Goal: Task Accomplishment & Management: Complete application form

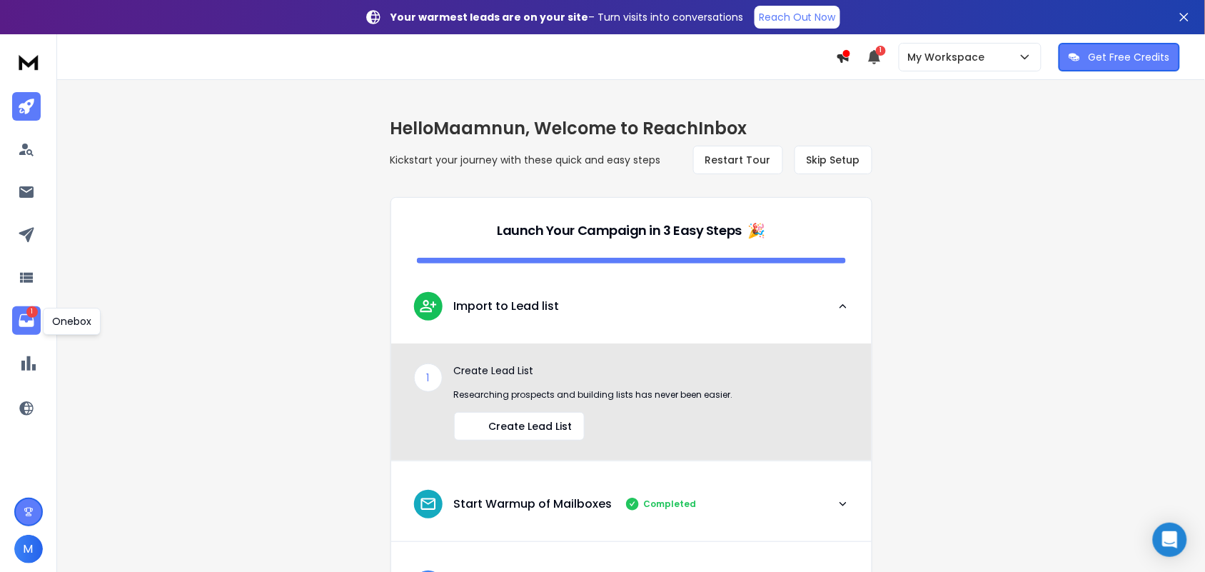
click at [36, 316] on link "1" at bounding box center [26, 320] width 29 height 29
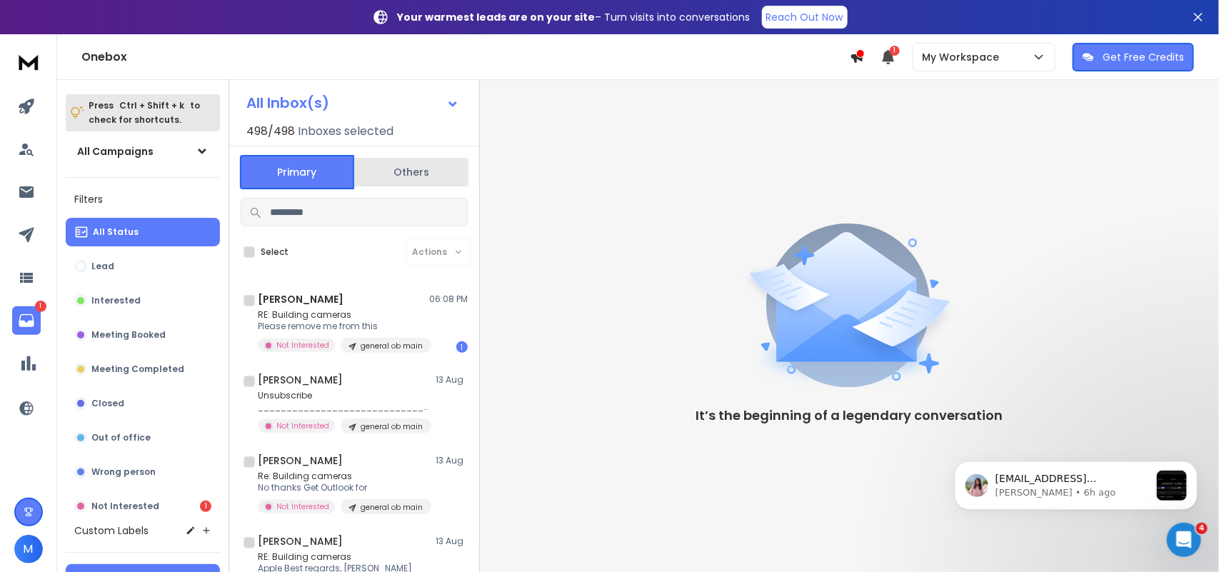
click at [1191, 541] on div "Open Intercom Messenger" at bounding box center [1182, 538] width 47 height 47
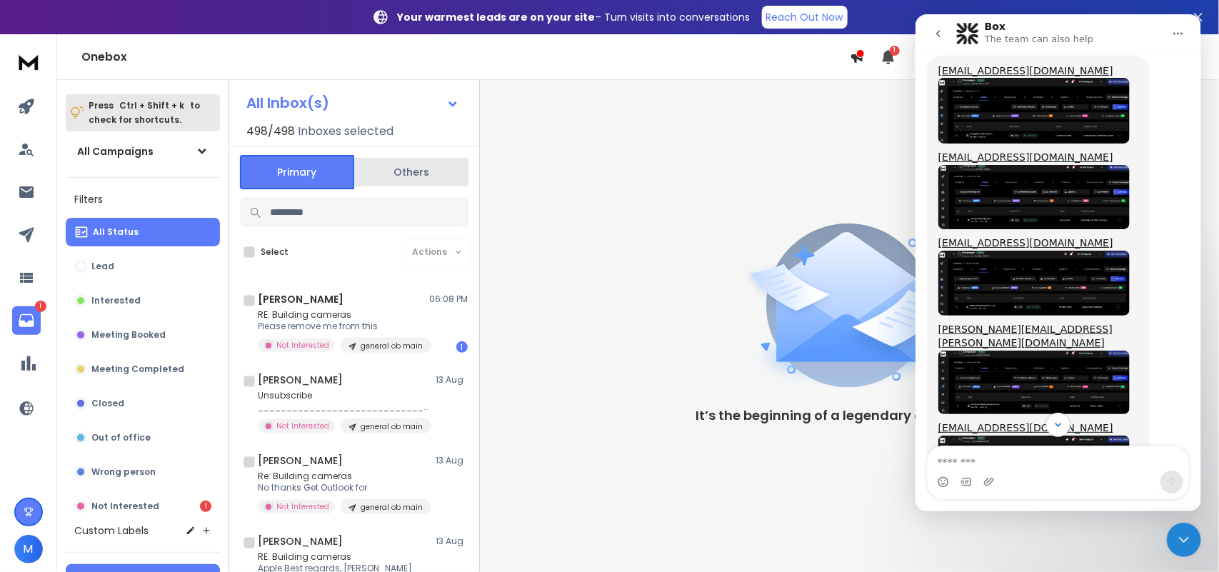
scroll to position [907, 0]
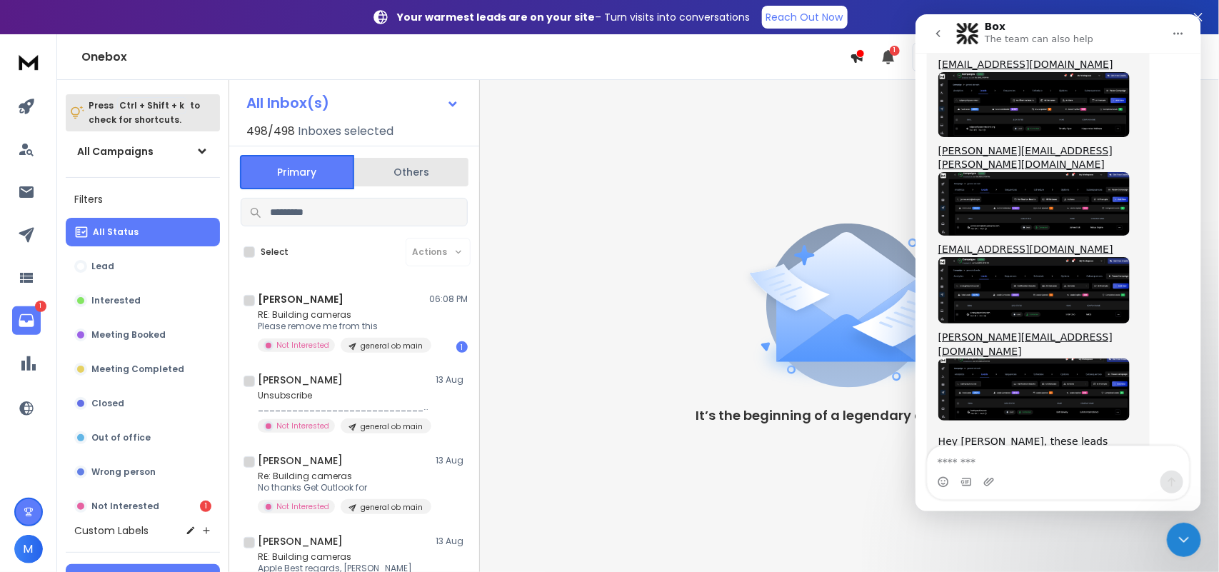
click at [1027, 358] on img "Lakshita says…" at bounding box center [1032, 389] width 191 height 62
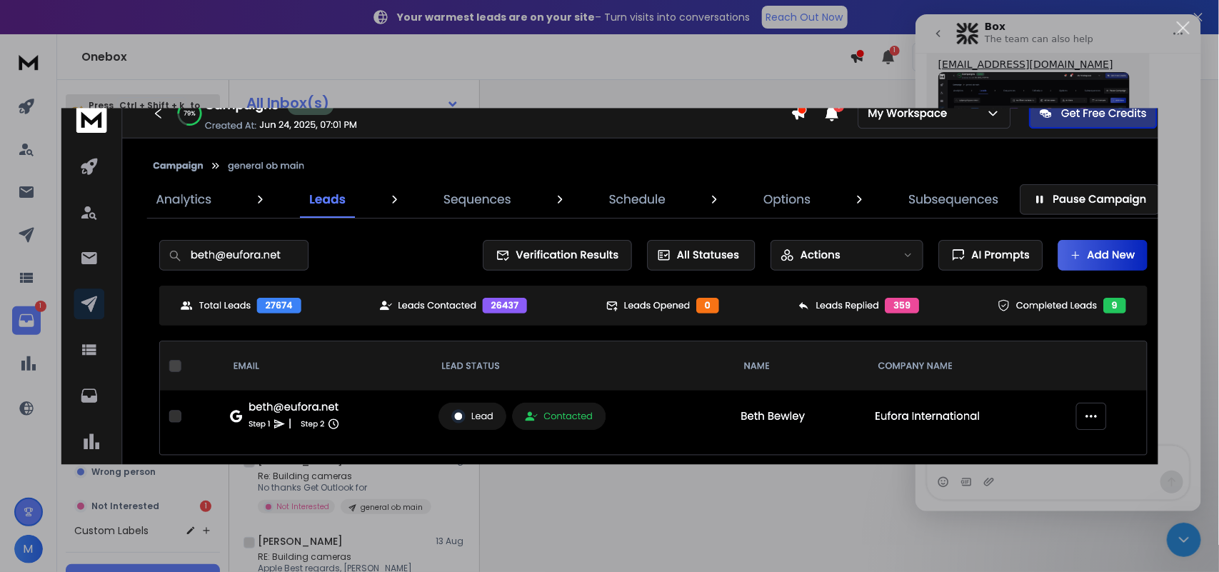
click at [1181, 21] on div "Close" at bounding box center [1183, 28] width 14 height 14
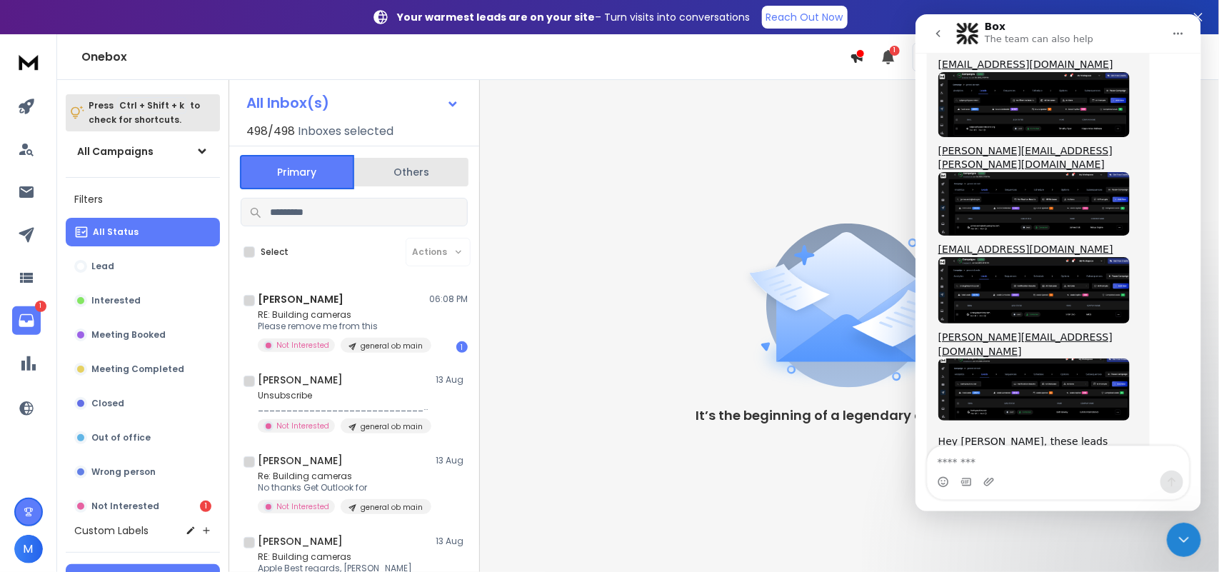
click at [1062, 257] on img "Lakshita says…" at bounding box center [1032, 290] width 191 height 66
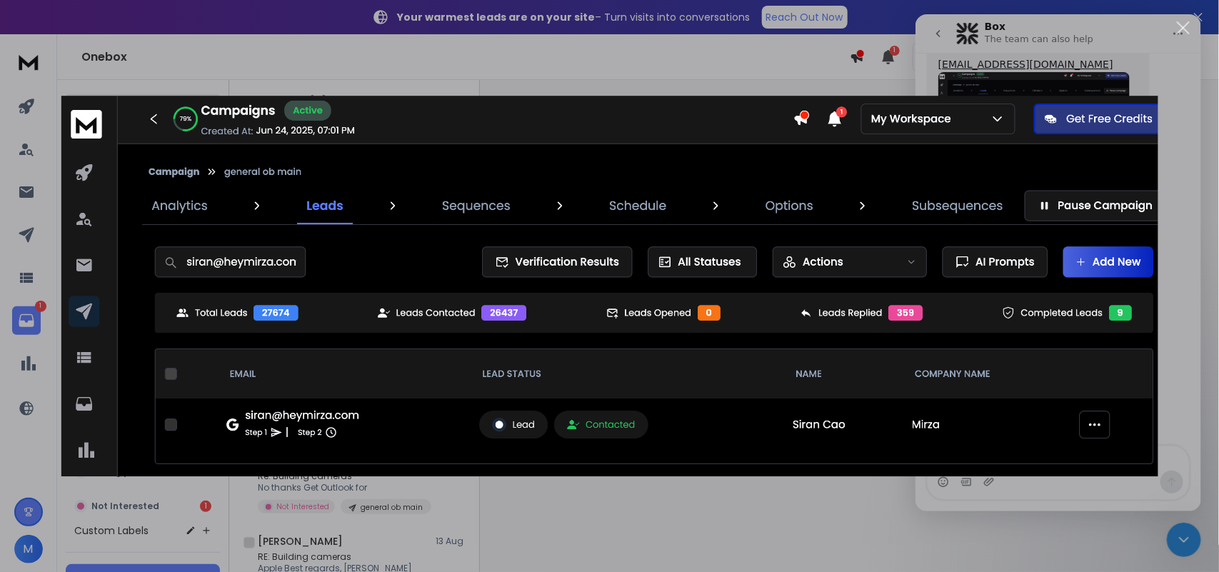
click at [1181, 27] on div "Close" at bounding box center [1183, 28] width 14 height 14
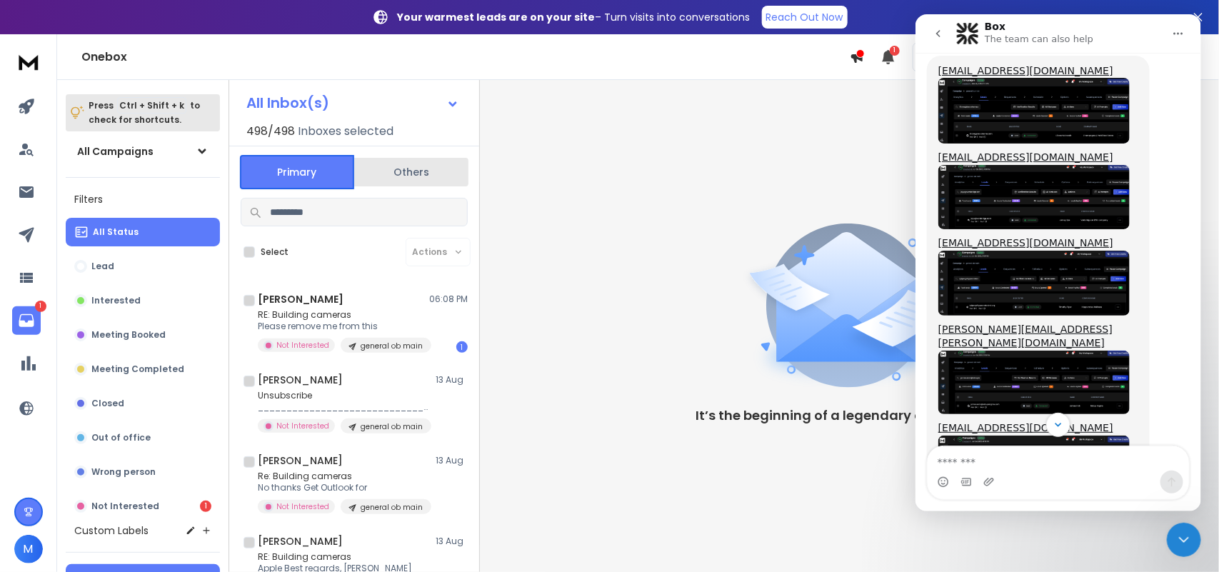
scroll to position [550, 0]
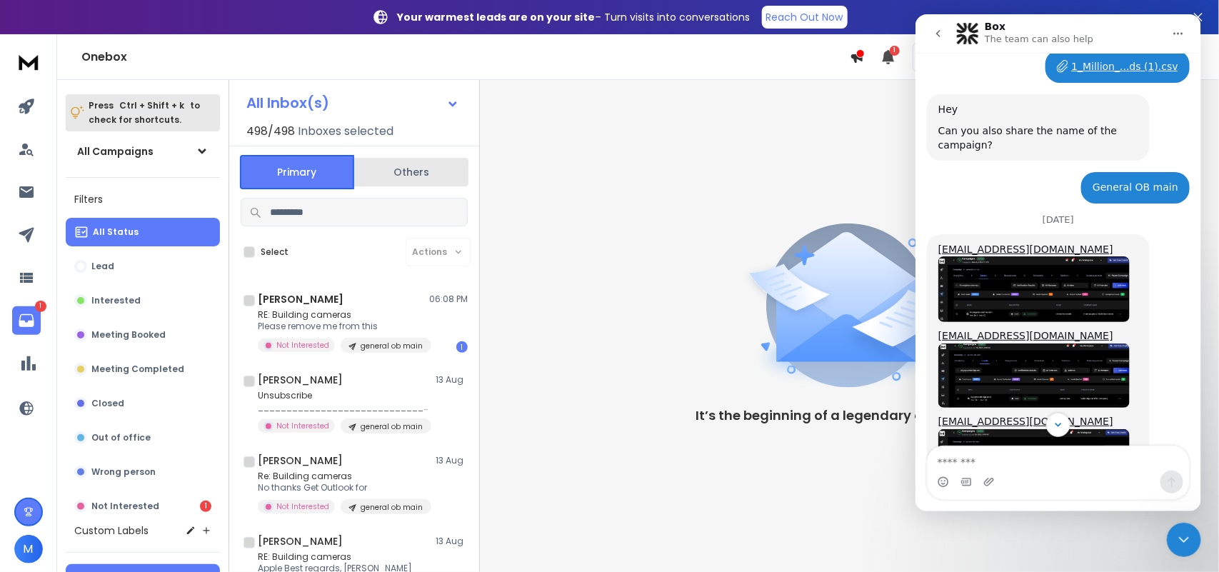
click at [1022, 256] on img "Lakshita says…" at bounding box center [1032, 289] width 191 height 66
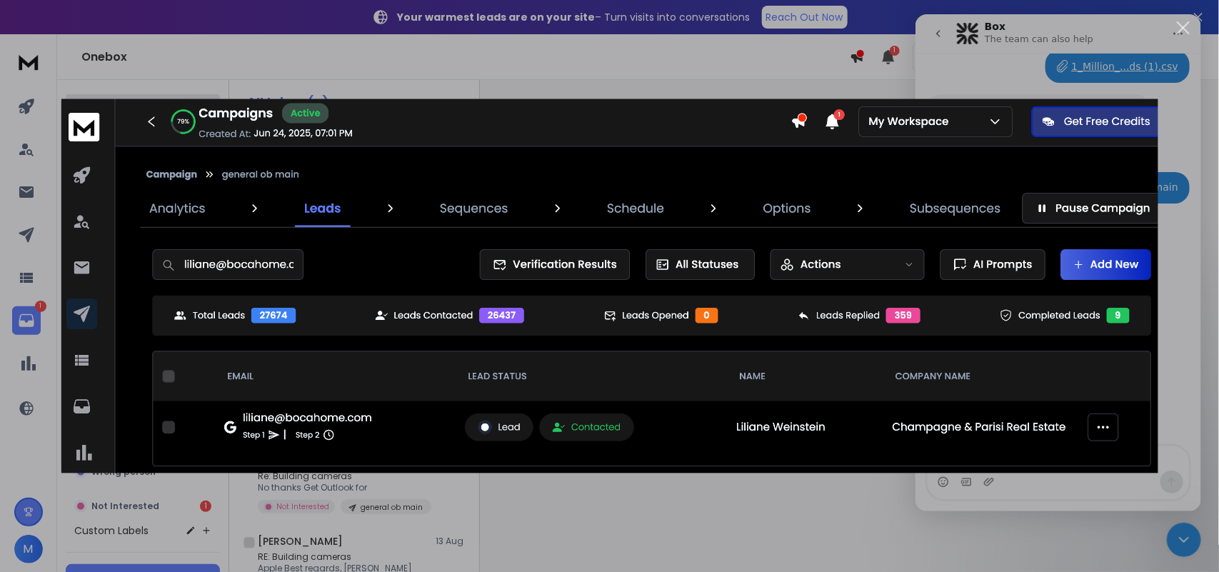
click at [1182, 26] on div "Close" at bounding box center [1183, 28] width 14 height 14
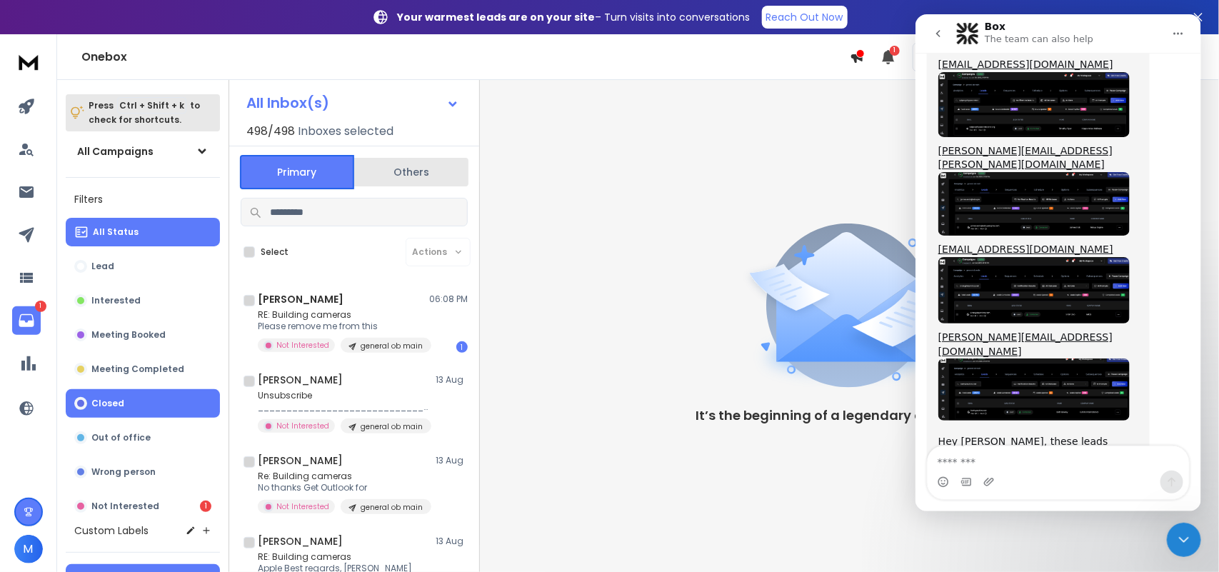
scroll to position [251, 0]
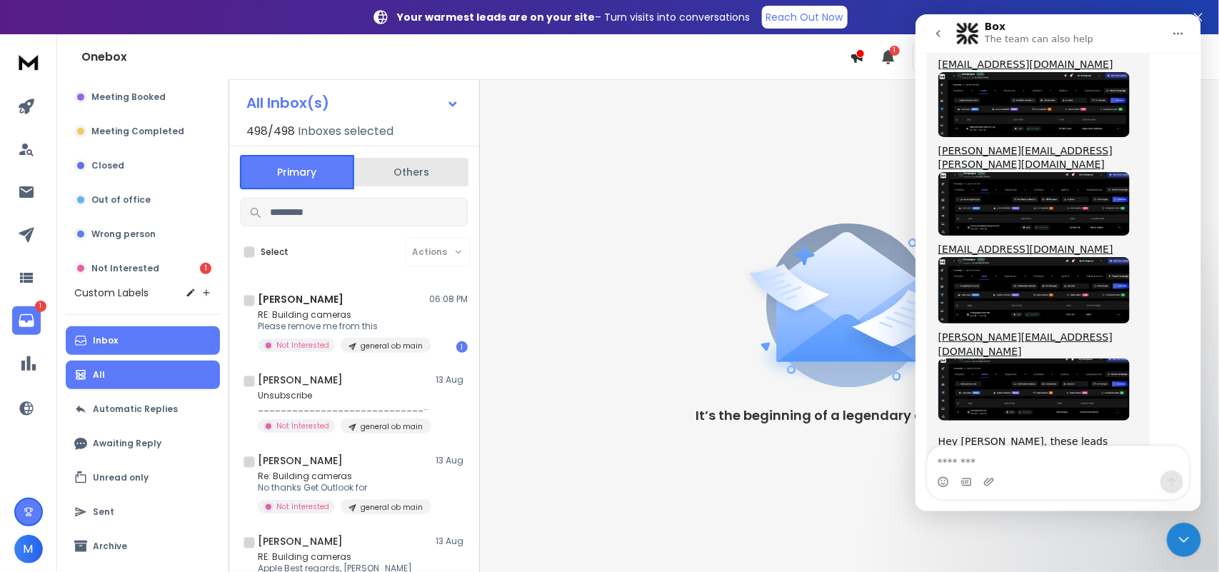
click at [126, 360] on button "All" at bounding box center [143, 374] width 154 height 29
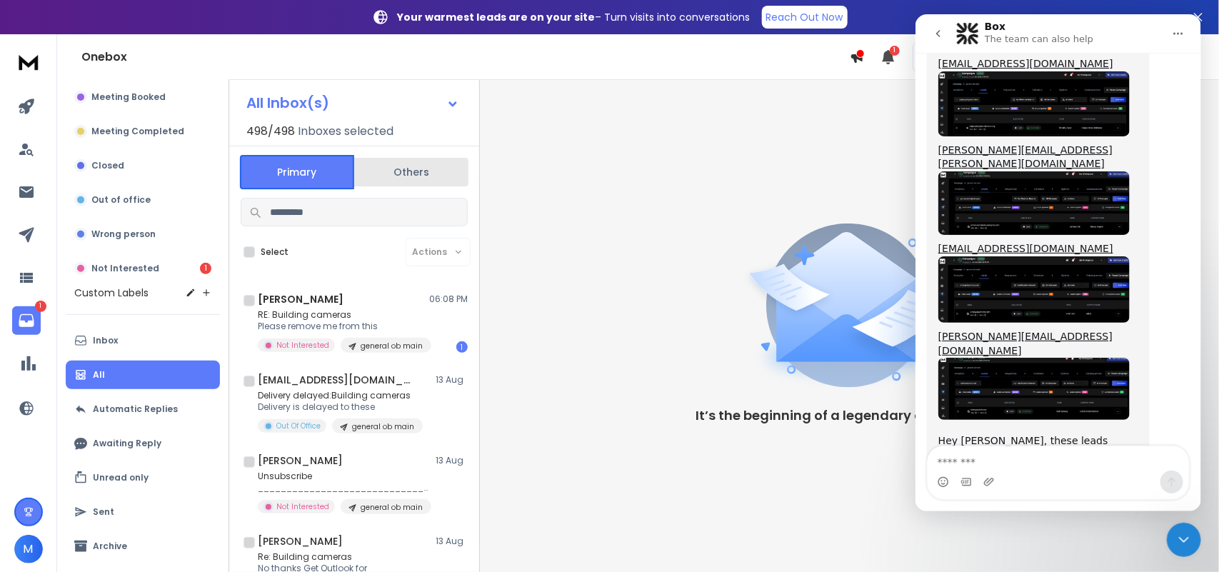
scroll to position [907, 0]
click at [1061, 358] on img "Lakshita says…" at bounding box center [1032, 389] width 191 height 62
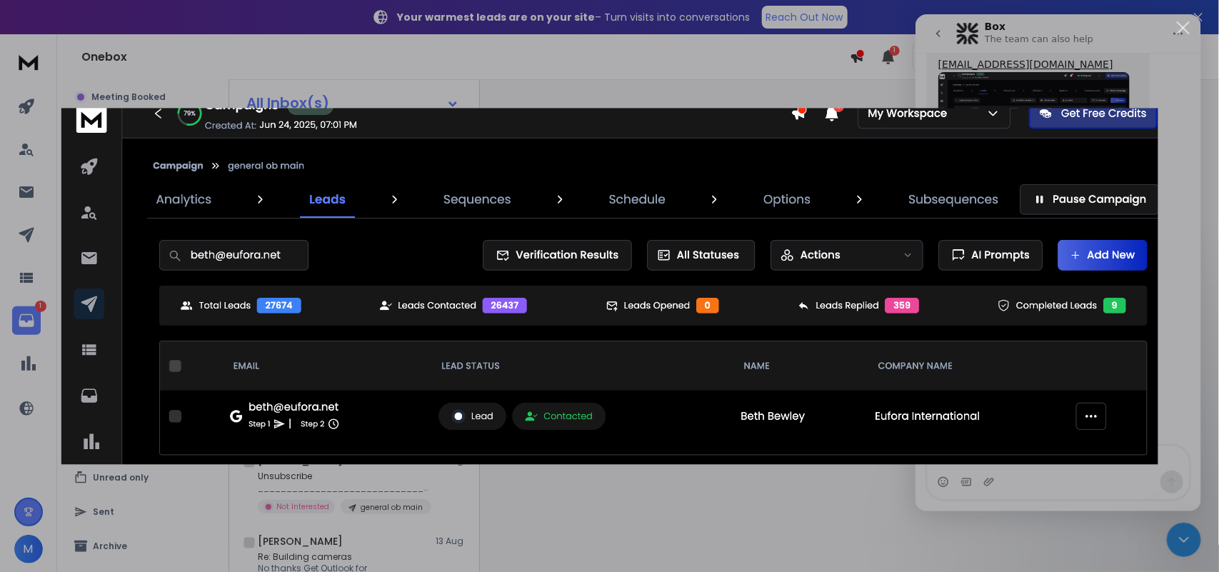
click at [1186, 29] on div "Close" at bounding box center [1183, 28] width 14 height 14
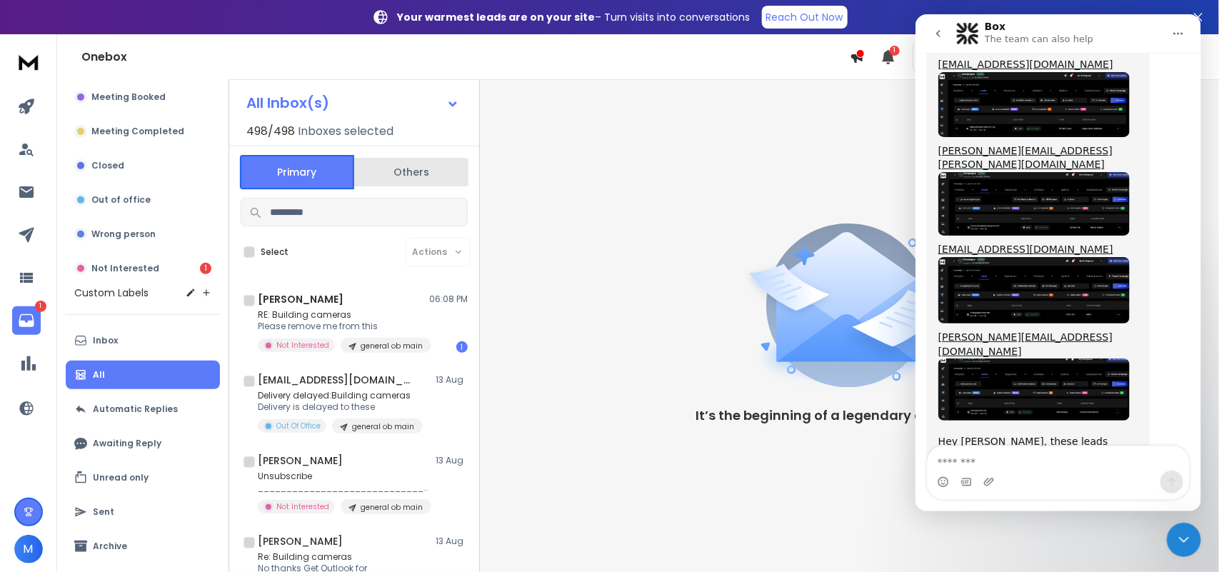
click at [1183, 538] on icon "Close Intercom Messenger" at bounding box center [1182, 538] width 17 height 17
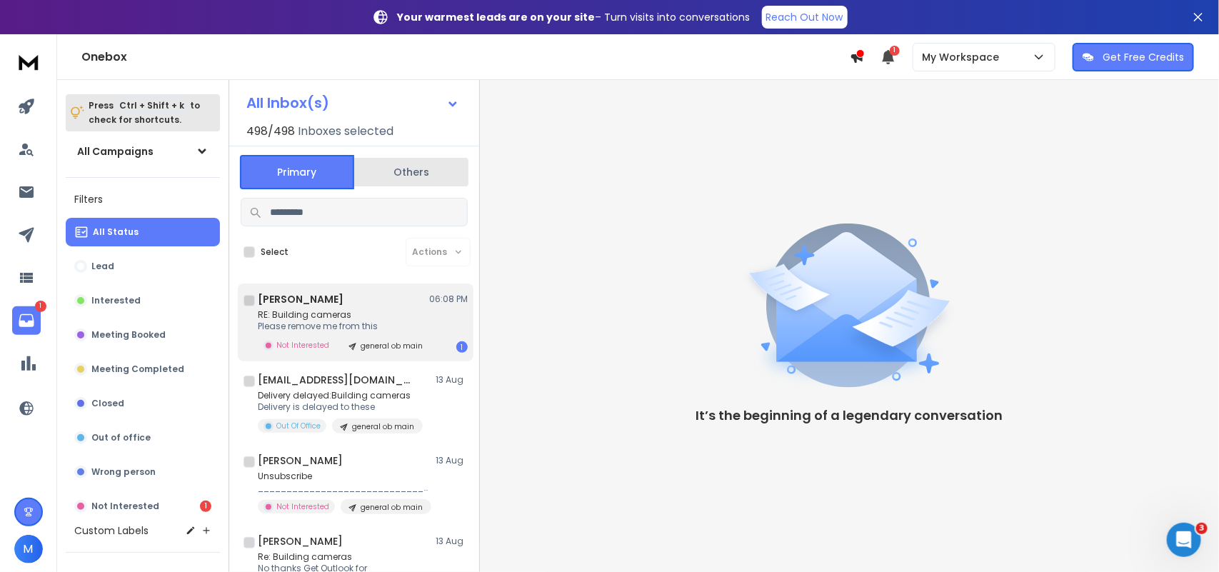
click at [366, 339] on div "general ob main" at bounding box center [386, 345] width 91 height 15
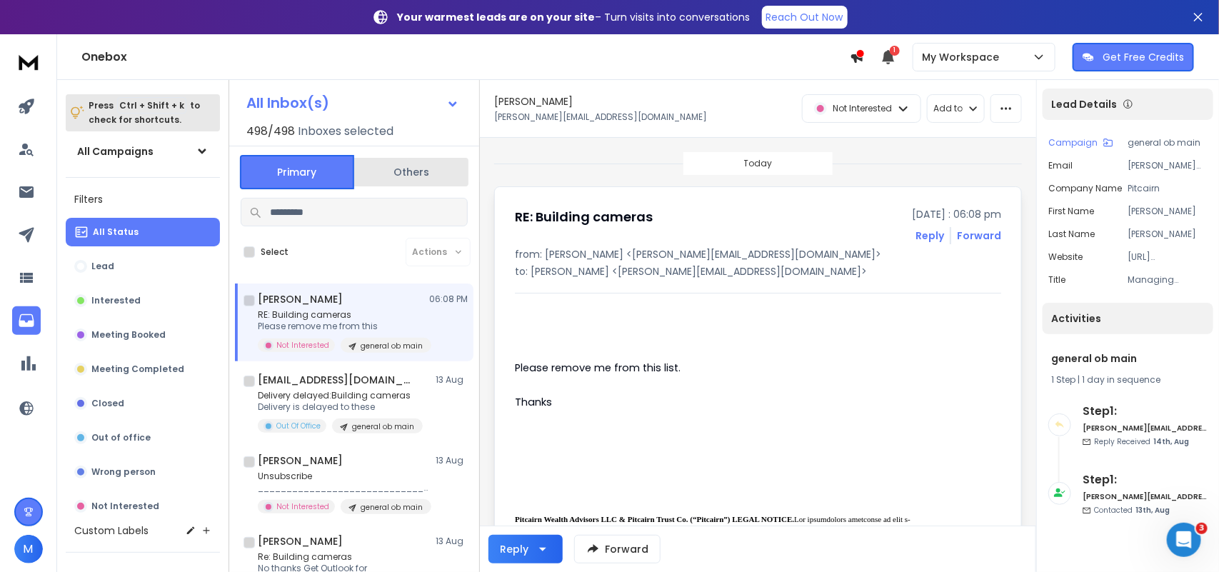
click at [520, 99] on h1 "Martin, Laurie" at bounding box center [533, 101] width 79 height 14
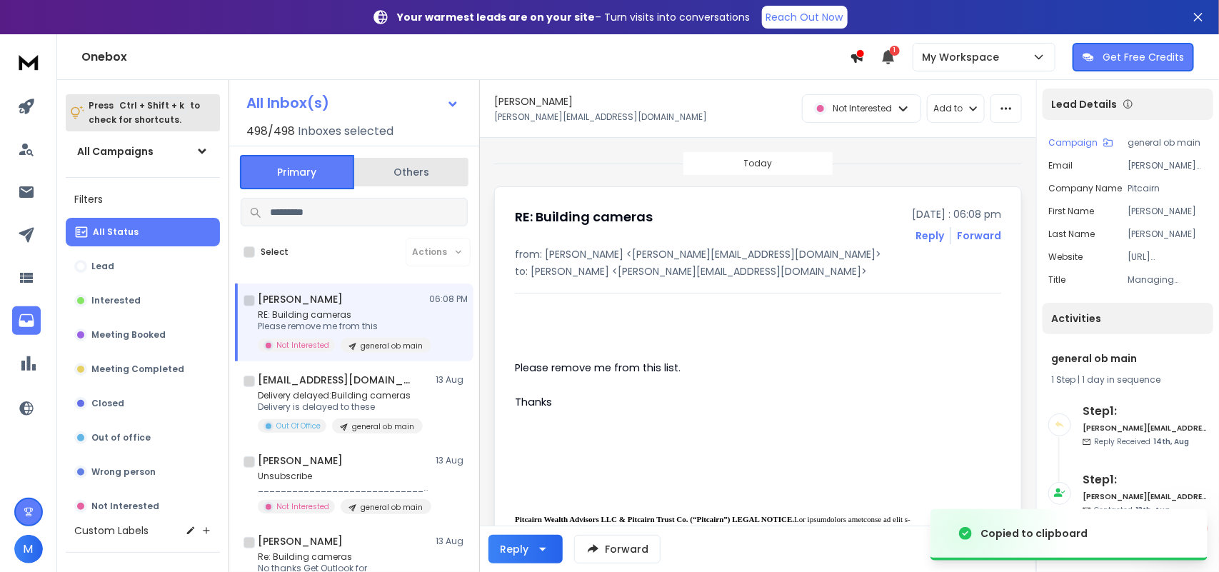
click at [535, 115] on p "l.martin@pitcairn.com" at bounding box center [600, 116] width 213 height 11
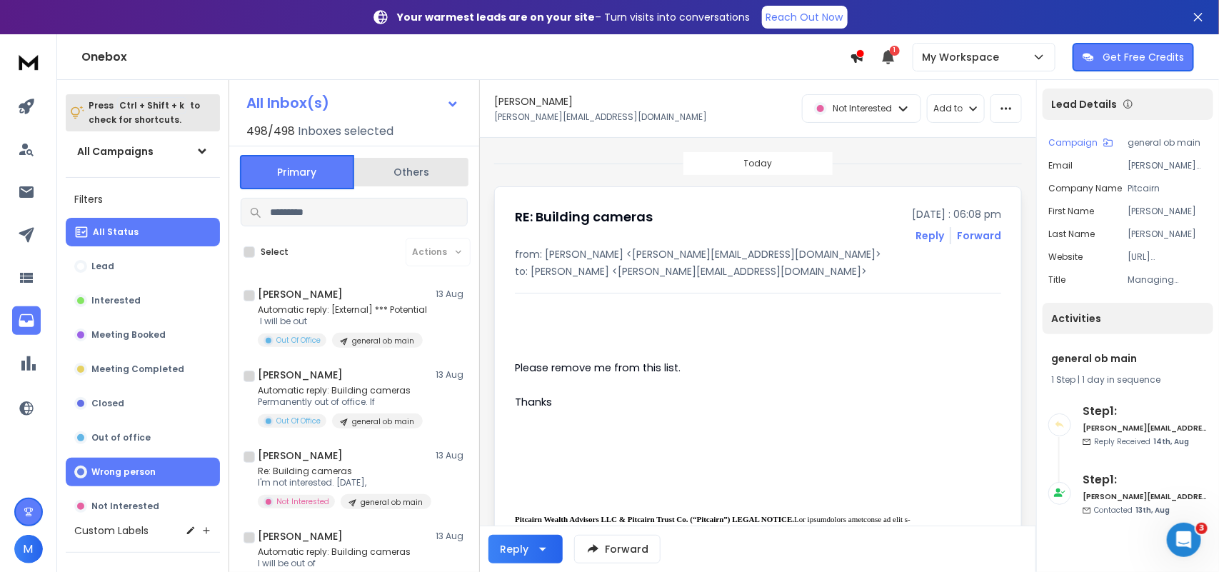
scroll to position [178, 0]
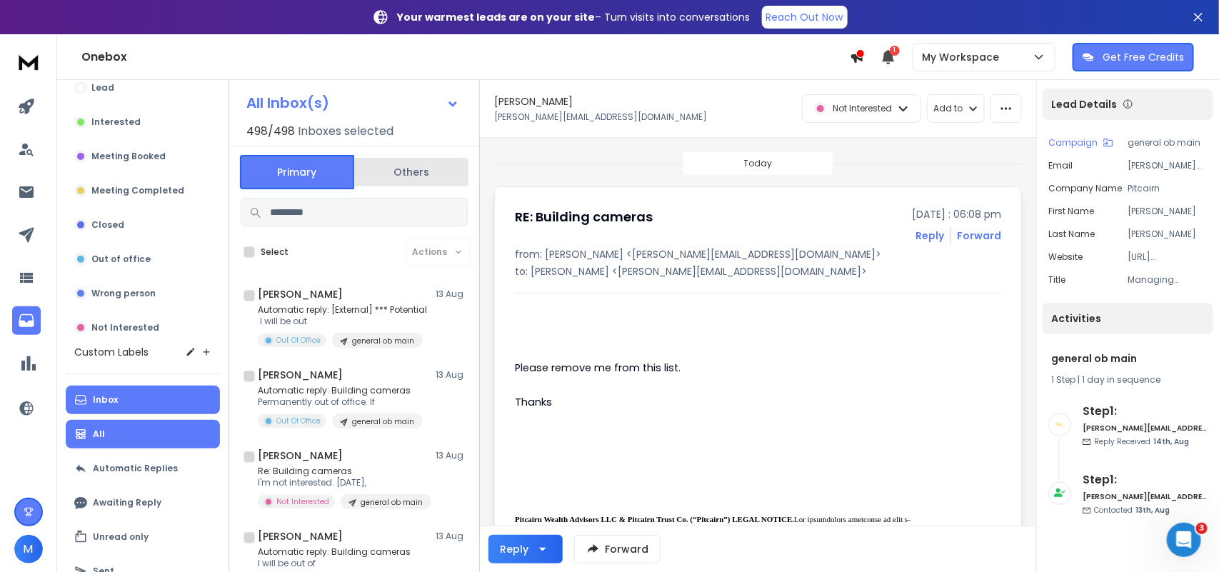
click at [112, 388] on button "Inbox" at bounding box center [143, 399] width 154 height 29
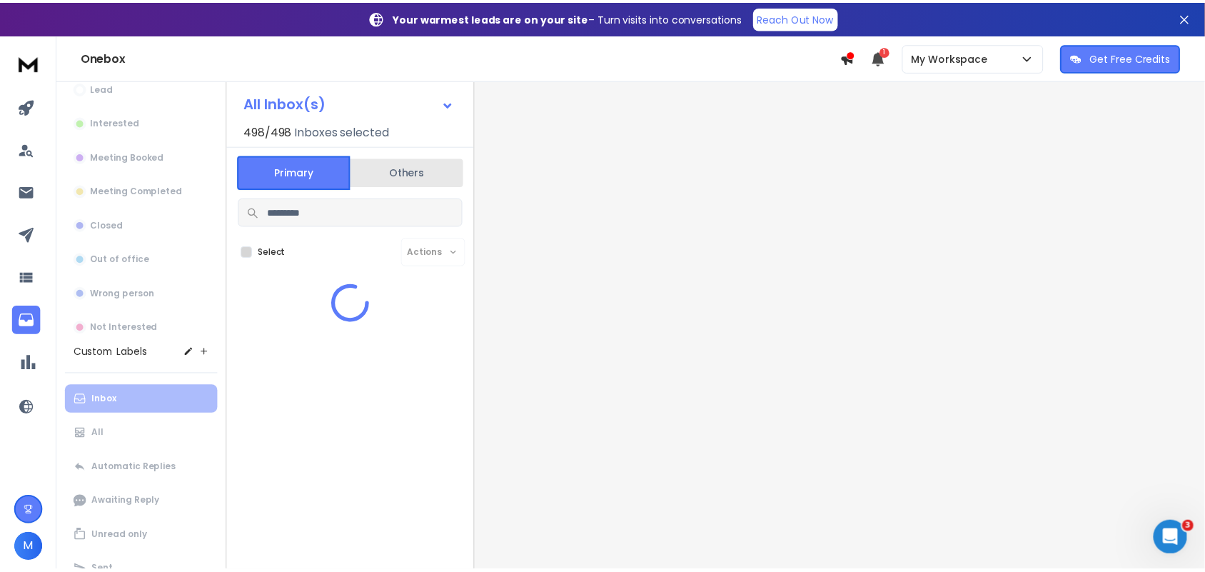
scroll to position [0, 0]
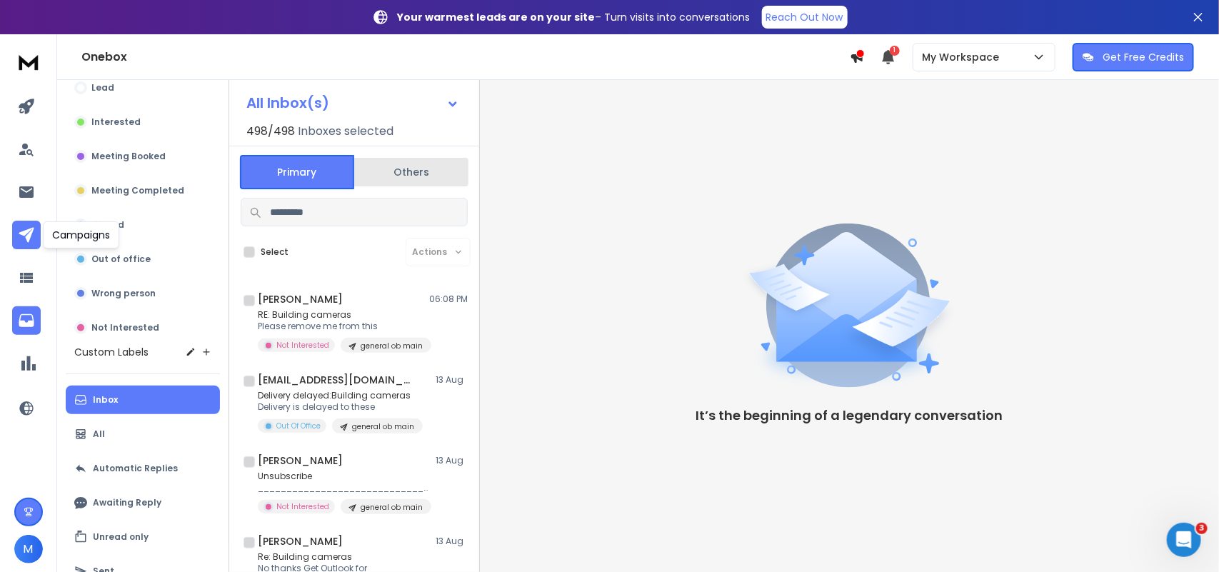
click at [27, 236] on icon at bounding box center [26, 234] width 15 height 15
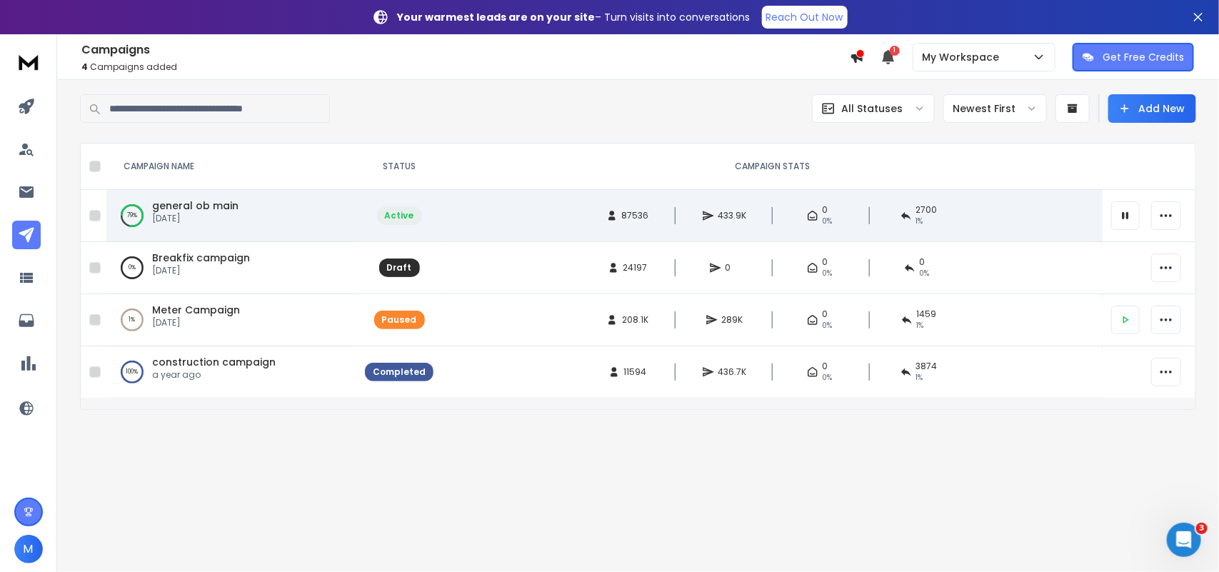
click at [195, 207] on span "general ob main" at bounding box center [195, 205] width 86 height 14
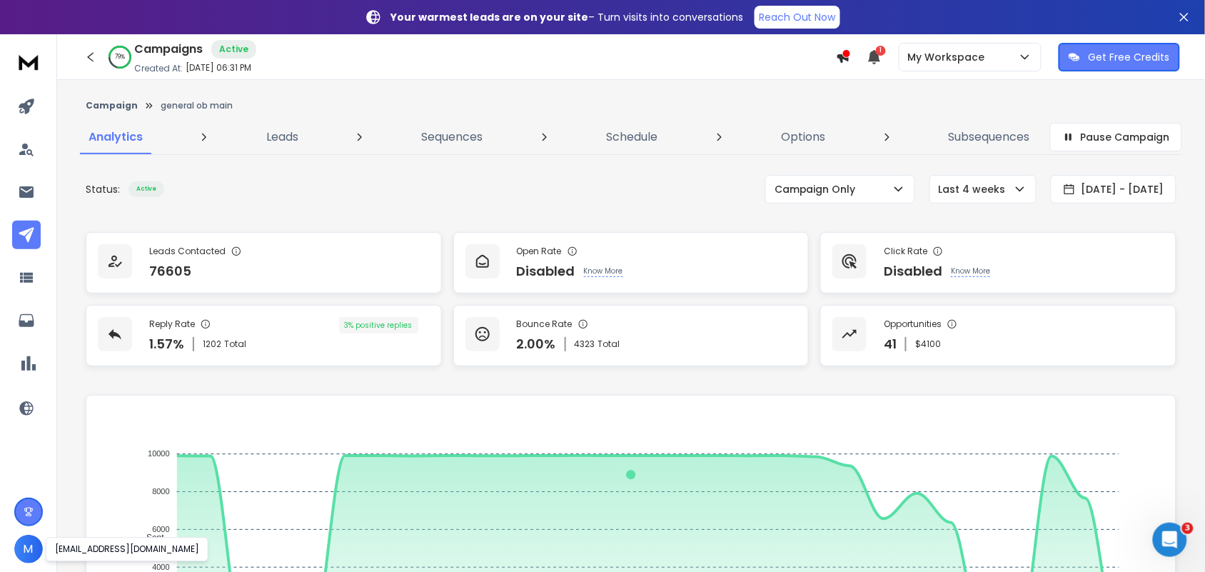
click at [26, 548] on span "M" at bounding box center [28, 549] width 29 height 29
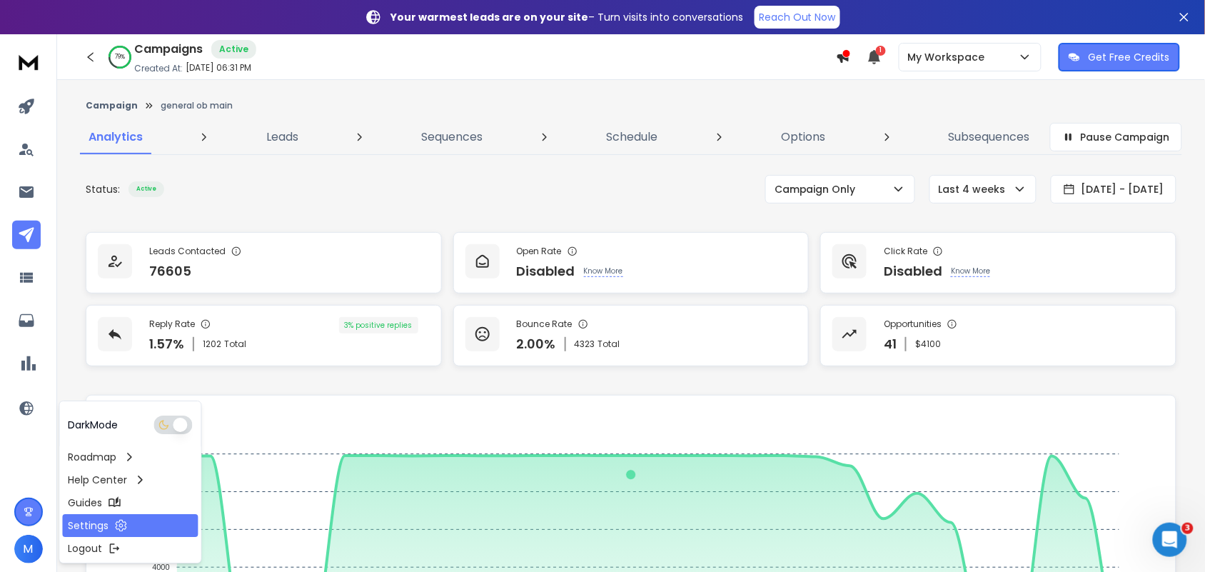
click at [102, 523] on p "Settings" at bounding box center [89, 525] width 41 height 14
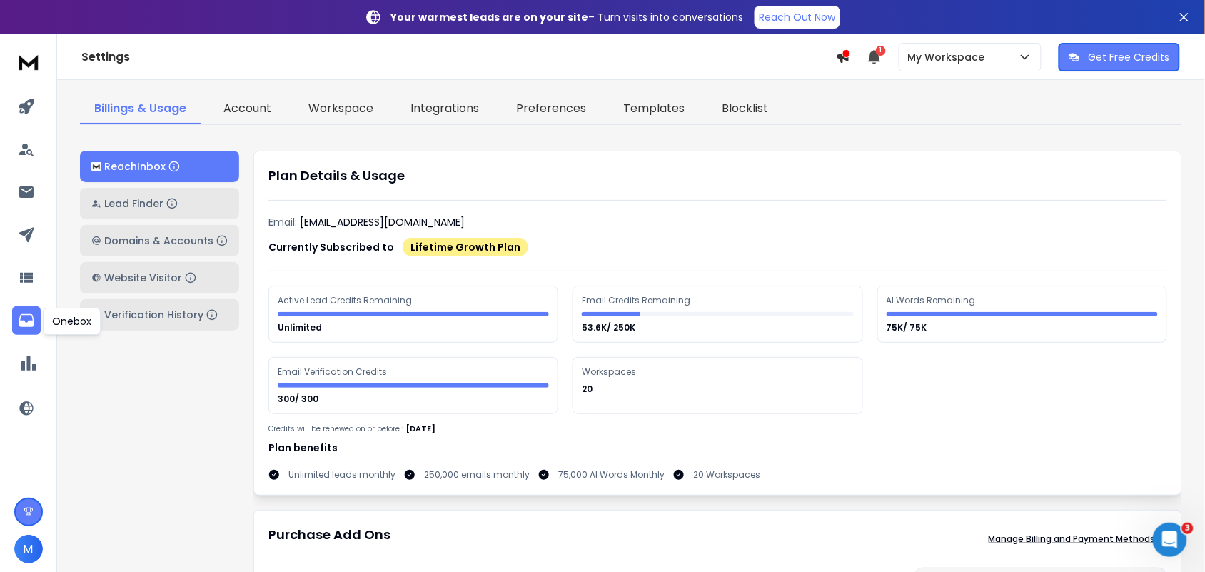
click at [18, 326] on icon at bounding box center [26, 320] width 17 height 17
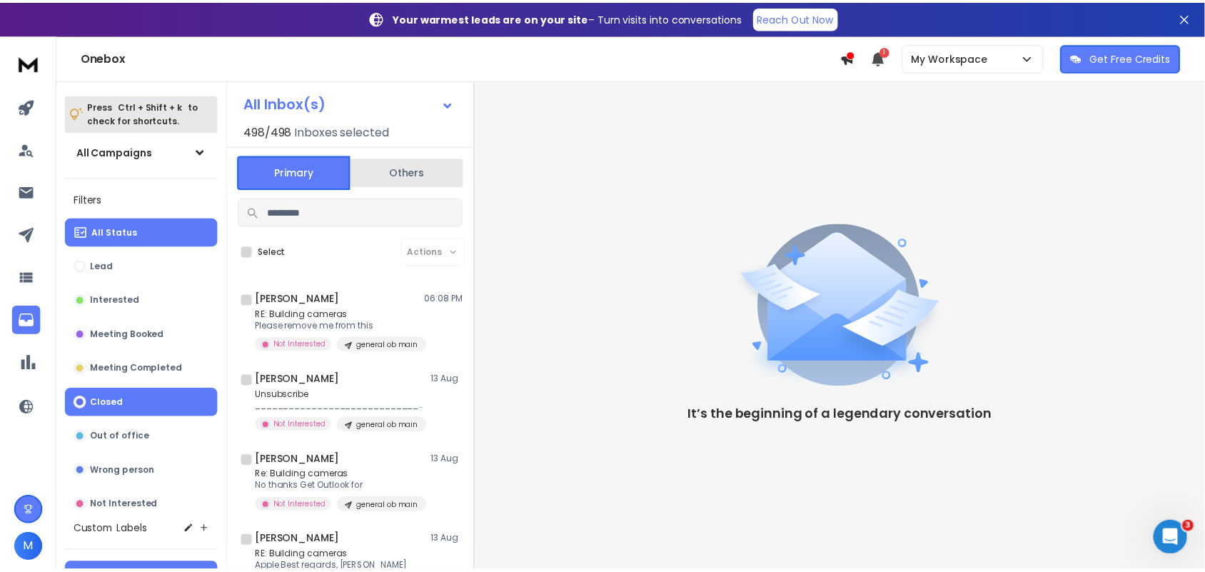
scroll to position [178, 0]
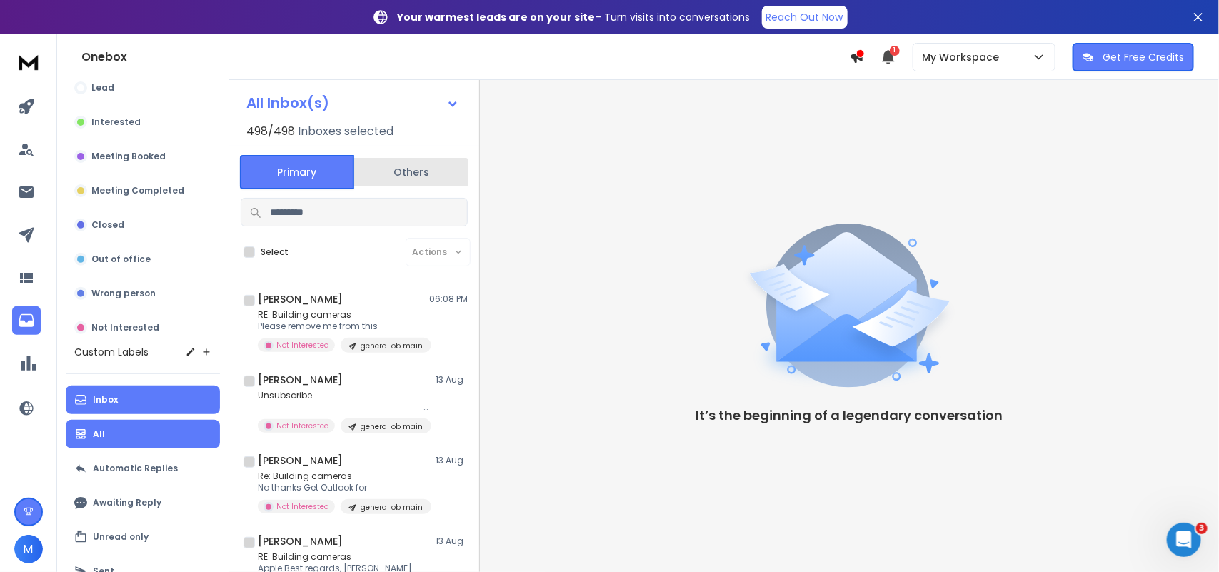
click at [89, 426] on div "All" at bounding box center [89, 433] width 31 height 17
click at [114, 391] on div "Inbox" at bounding box center [96, 399] width 44 height 17
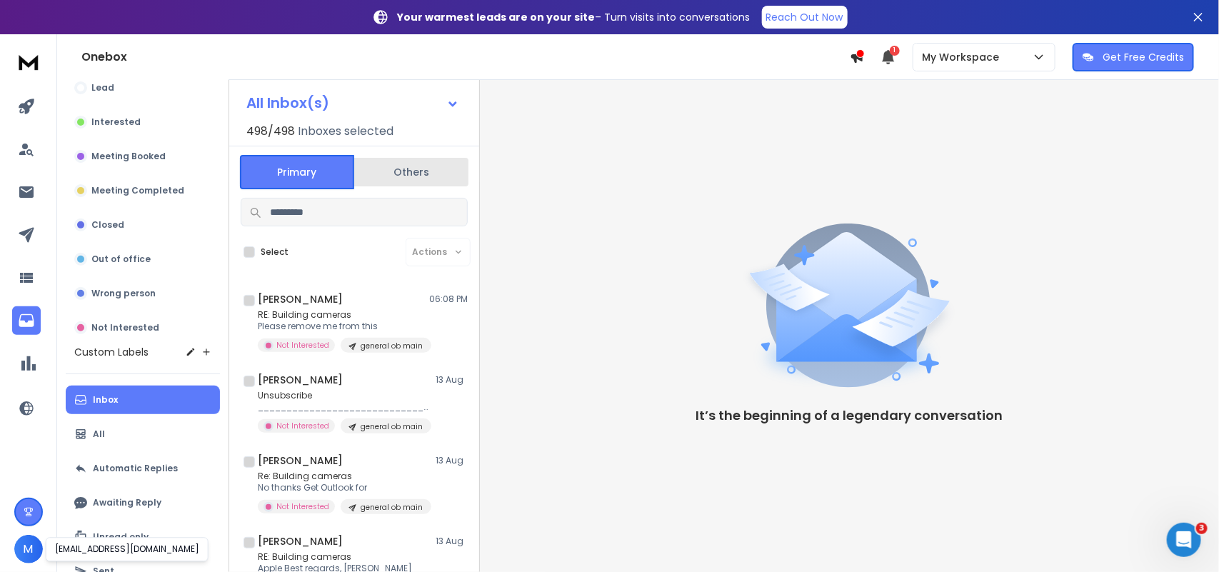
click at [26, 543] on span "M" at bounding box center [28, 549] width 29 height 29
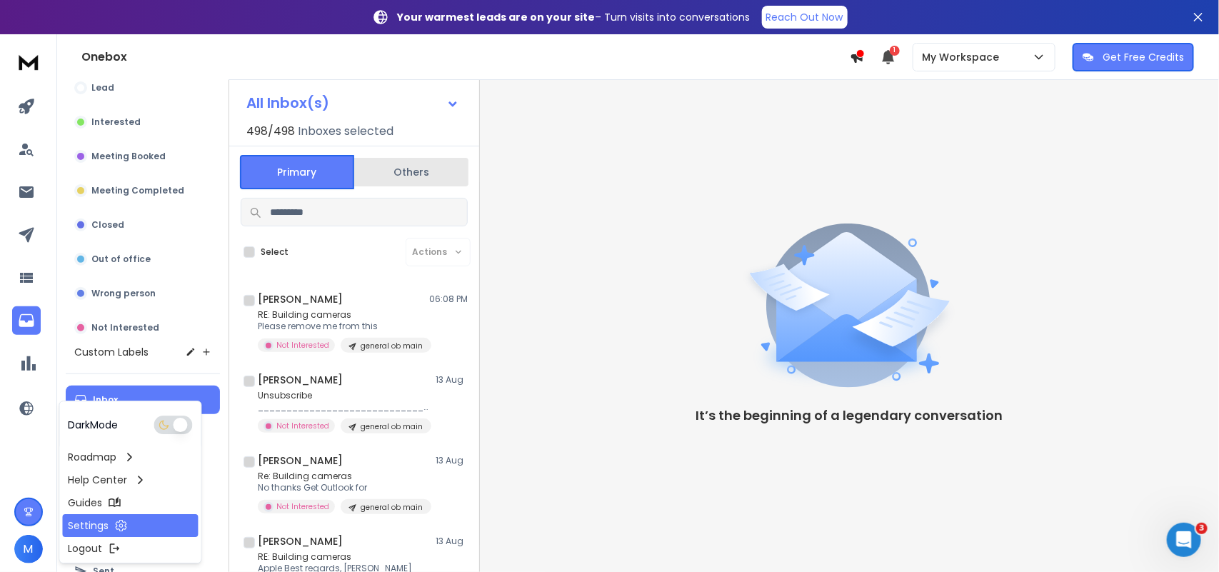
click at [88, 527] on p "Settings" at bounding box center [89, 525] width 41 height 14
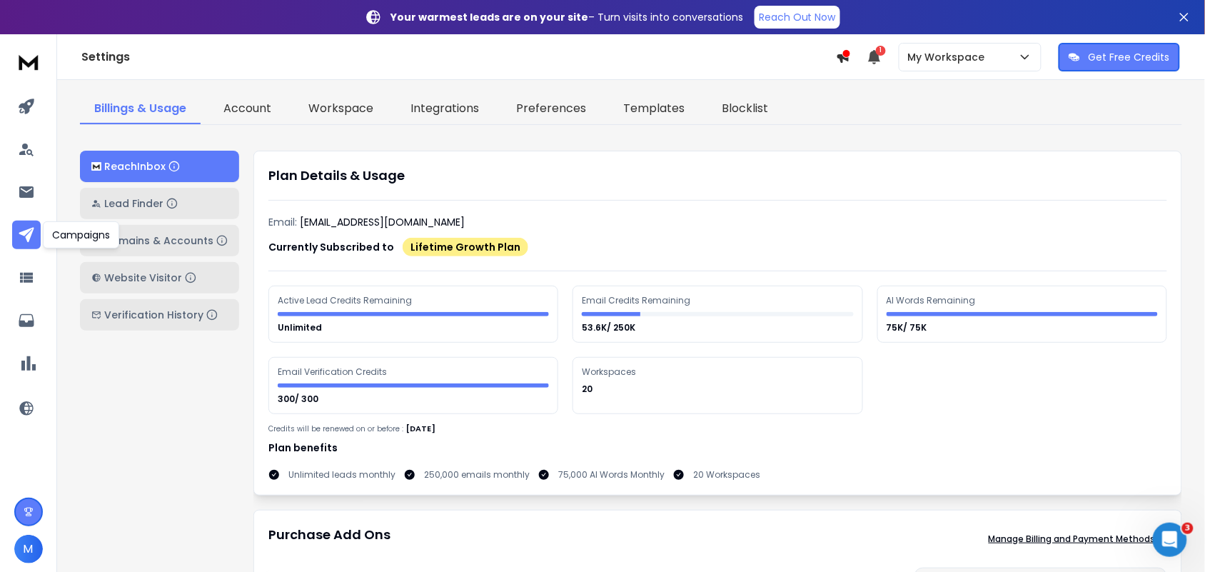
click at [29, 240] on icon at bounding box center [26, 234] width 15 height 15
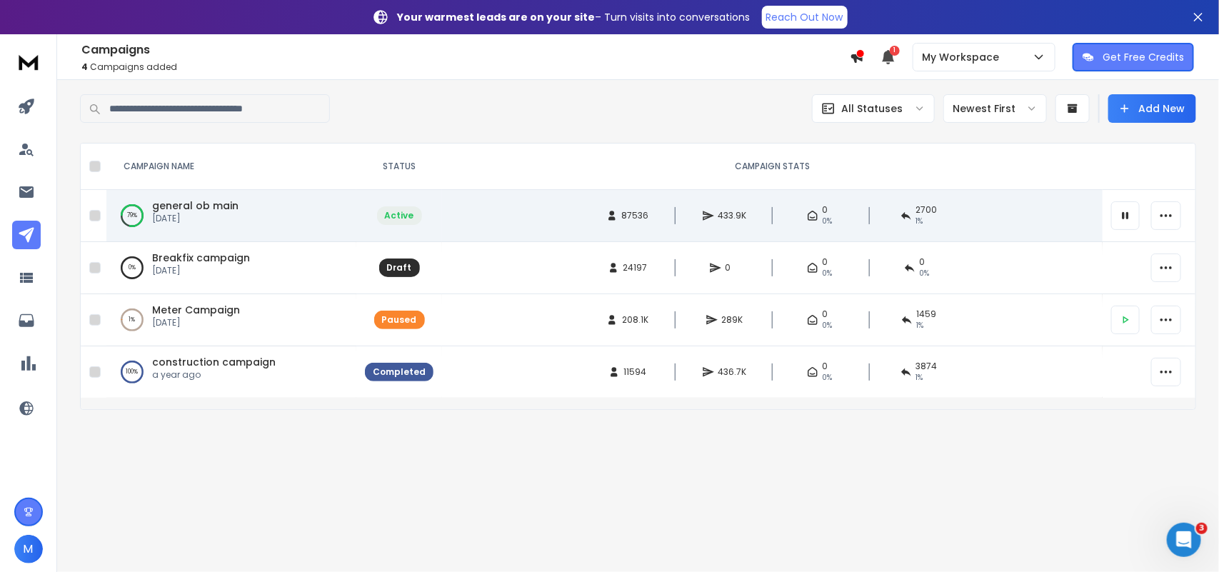
click at [184, 209] on span "general ob main" at bounding box center [195, 205] width 86 height 14
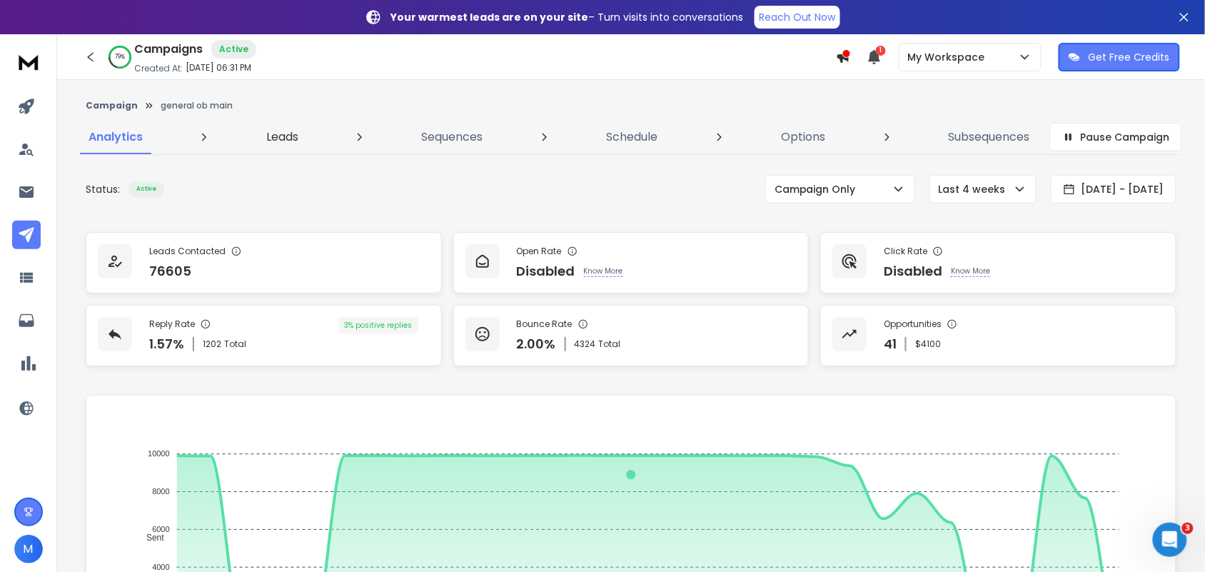
click at [287, 133] on p "Leads" at bounding box center [282, 136] width 32 height 17
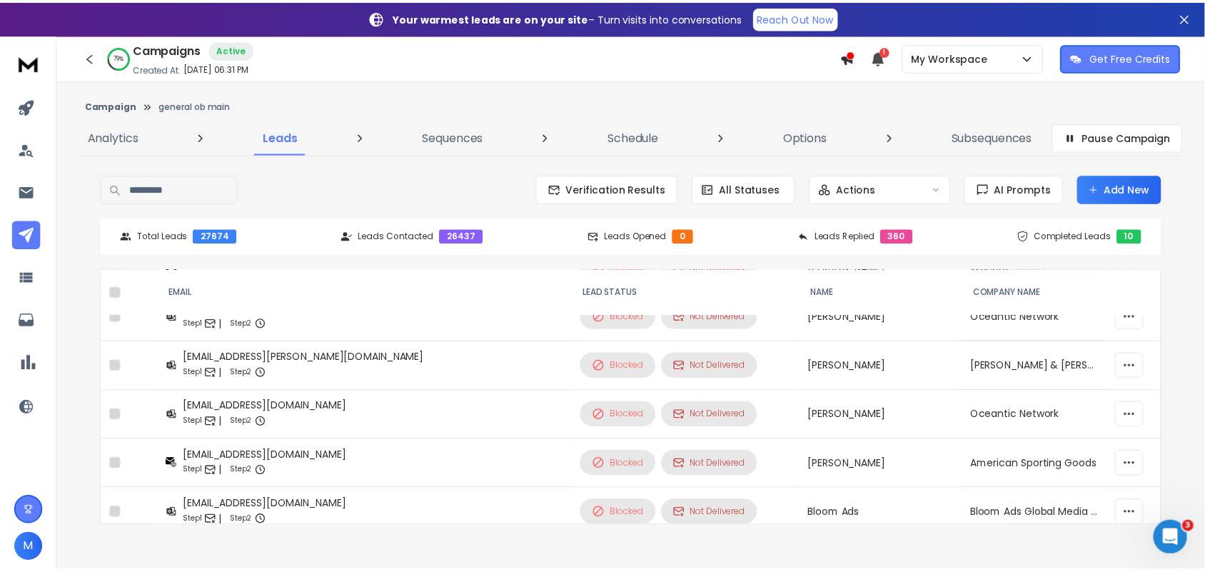
scroll to position [2271, 0]
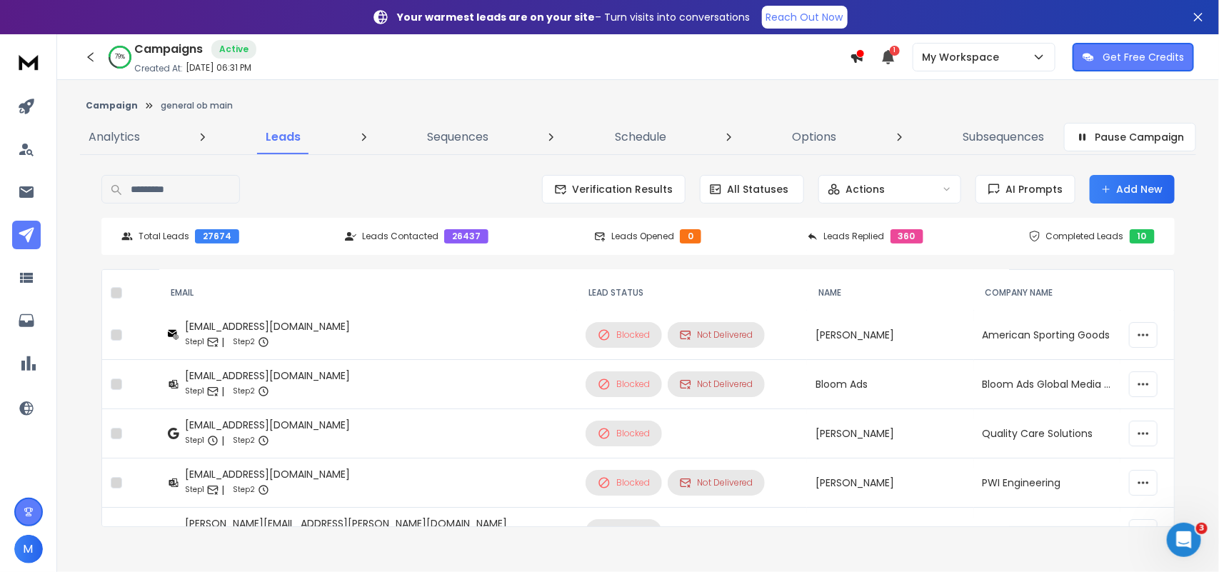
click at [1162, 173] on div "Verification Results All Statuses Actions AI Prompts Add New Total Leads 27674 …" at bounding box center [638, 343] width 1116 height 349
click at [1136, 187] on button "Add New" at bounding box center [1131, 189] width 85 height 29
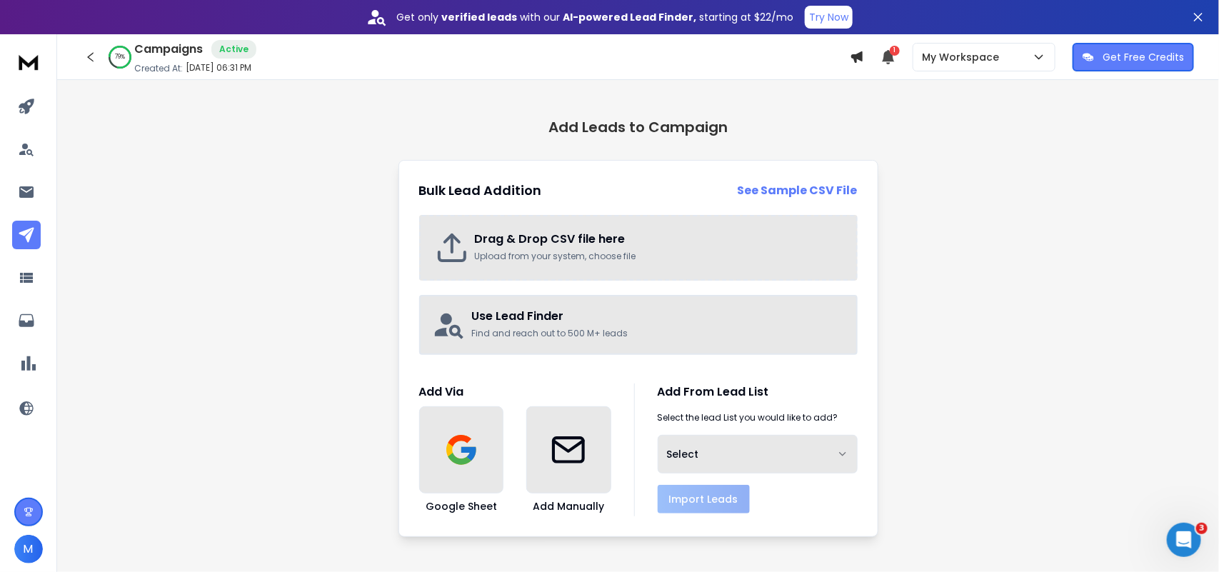
click at [615, 246] on h2 "Drag & Drop CSV file here" at bounding box center [658, 239] width 367 height 17
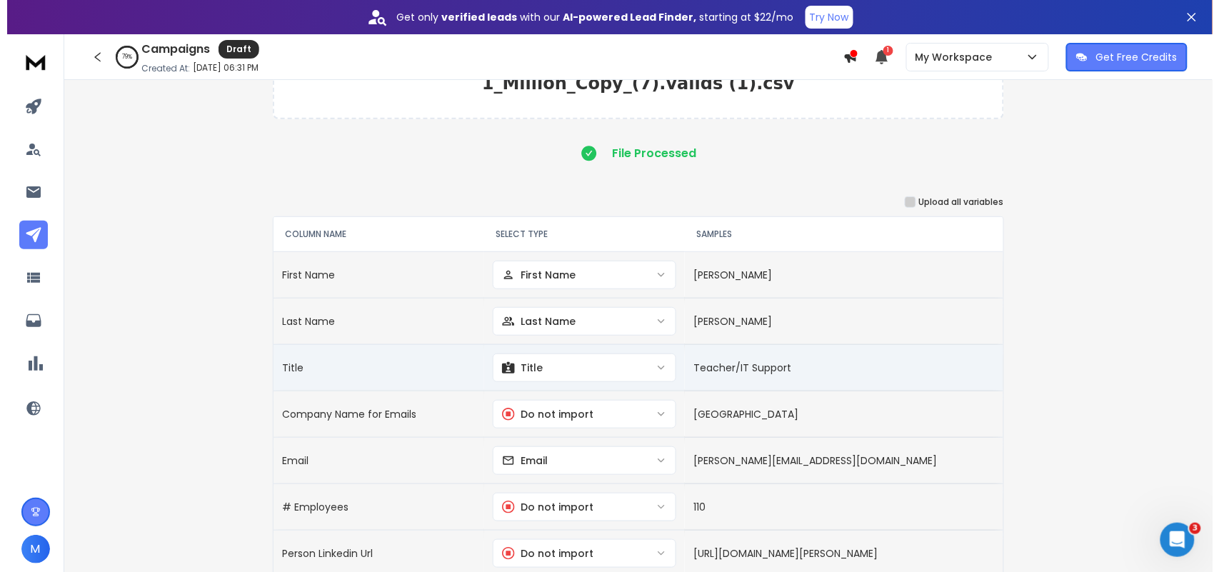
scroll to position [178, 0]
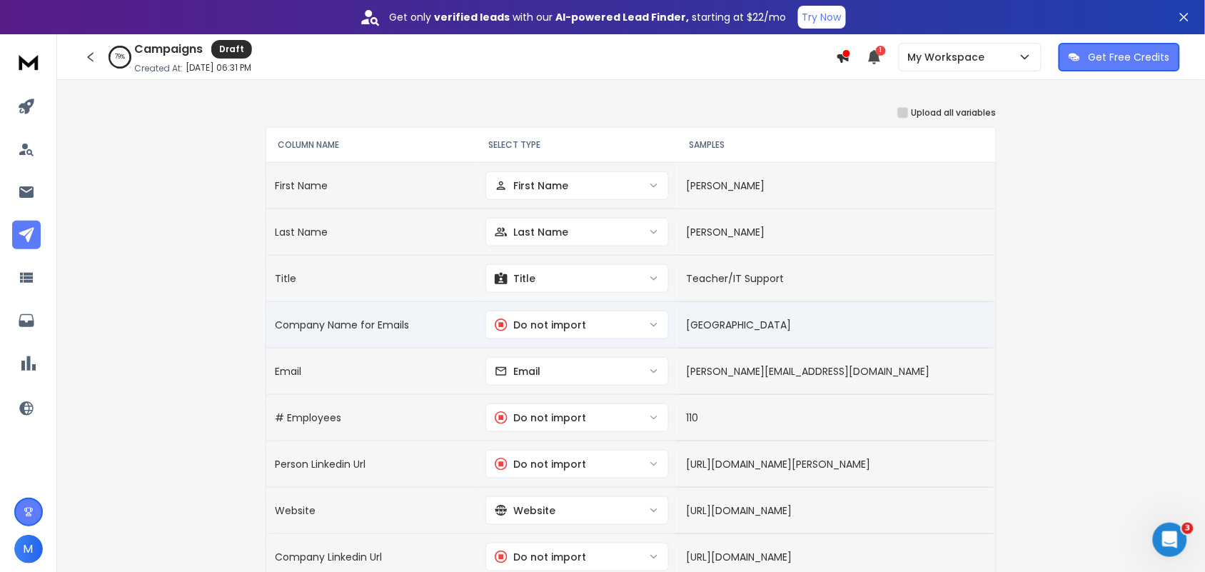
click at [543, 319] on div "Do not import" at bounding box center [540, 325] width 91 height 14
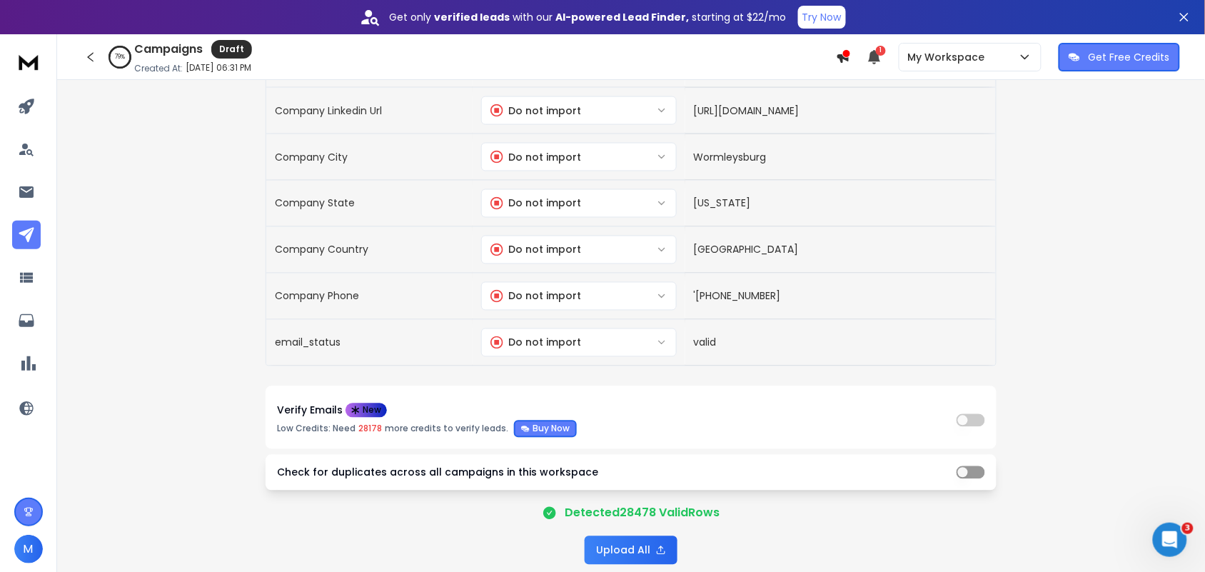
scroll to position [641, 0]
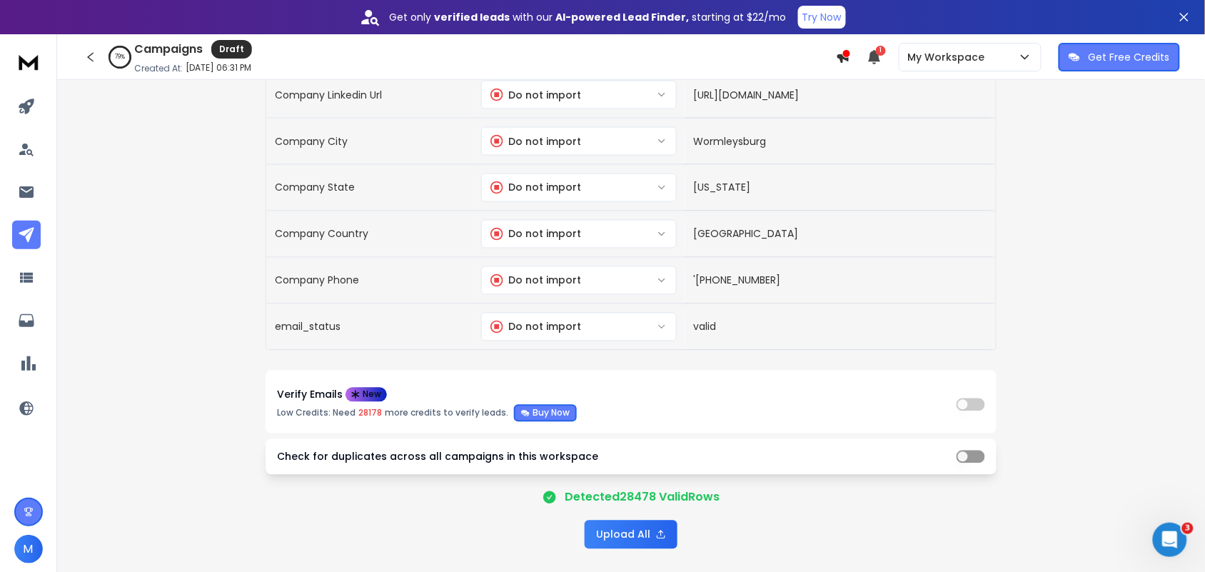
click at [643, 530] on button "Upload All" at bounding box center [631, 534] width 93 height 29
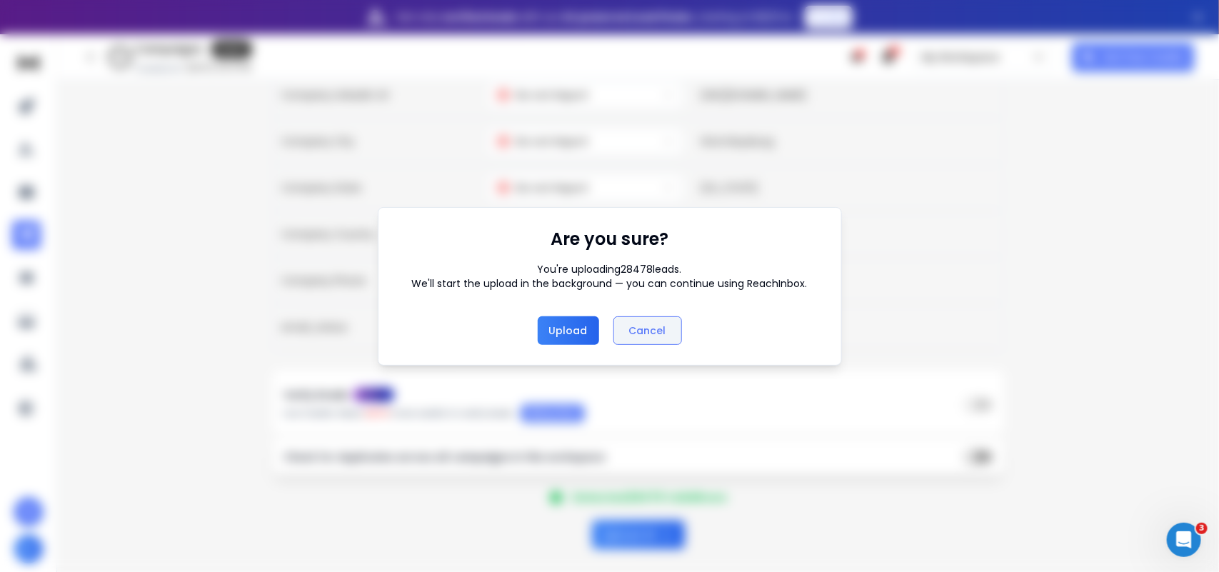
click at [578, 326] on button "Upload" at bounding box center [568, 330] width 61 height 29
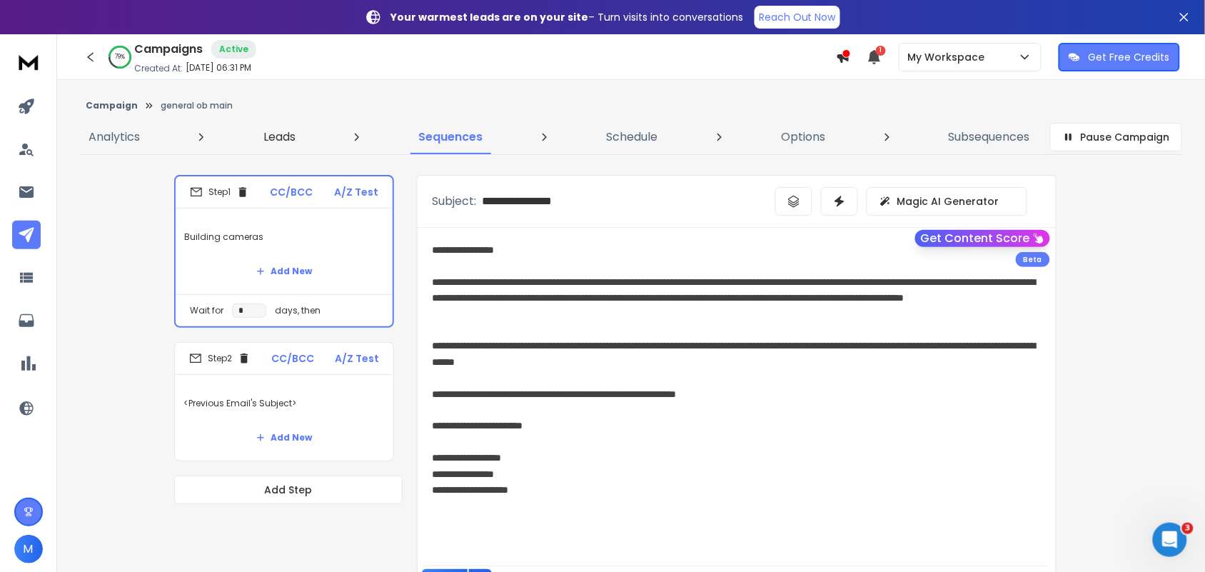
click at [283, 137] on p "Leads" at bounding box center [279, 136] width 32 height 17
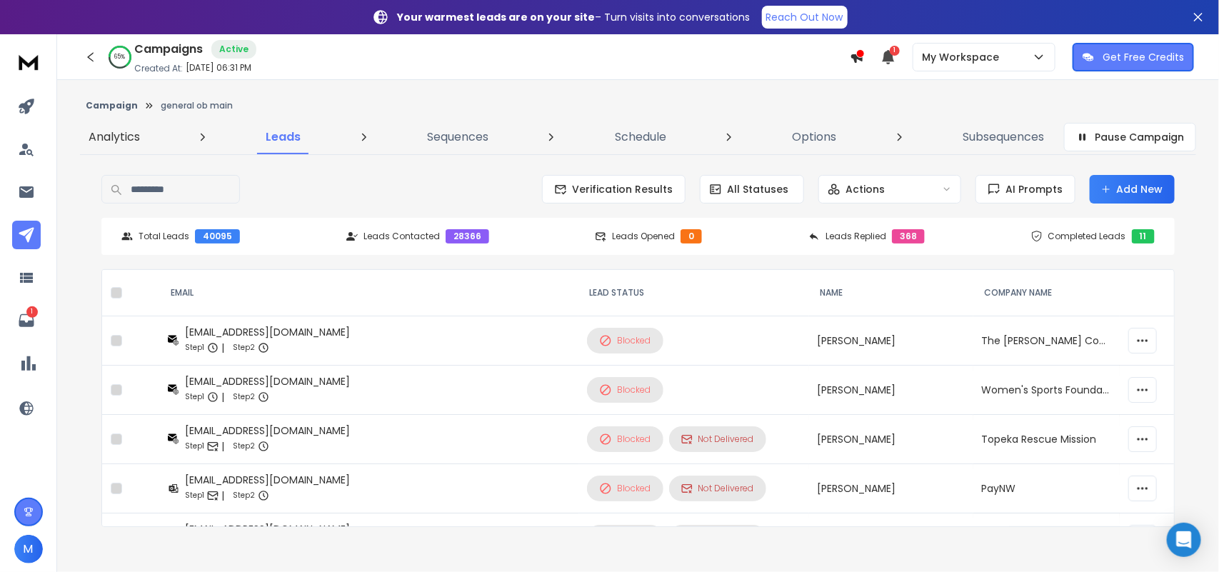
click at [111, 128] on p "Analytics" at bounding box center [114, 136] width 51 height 17
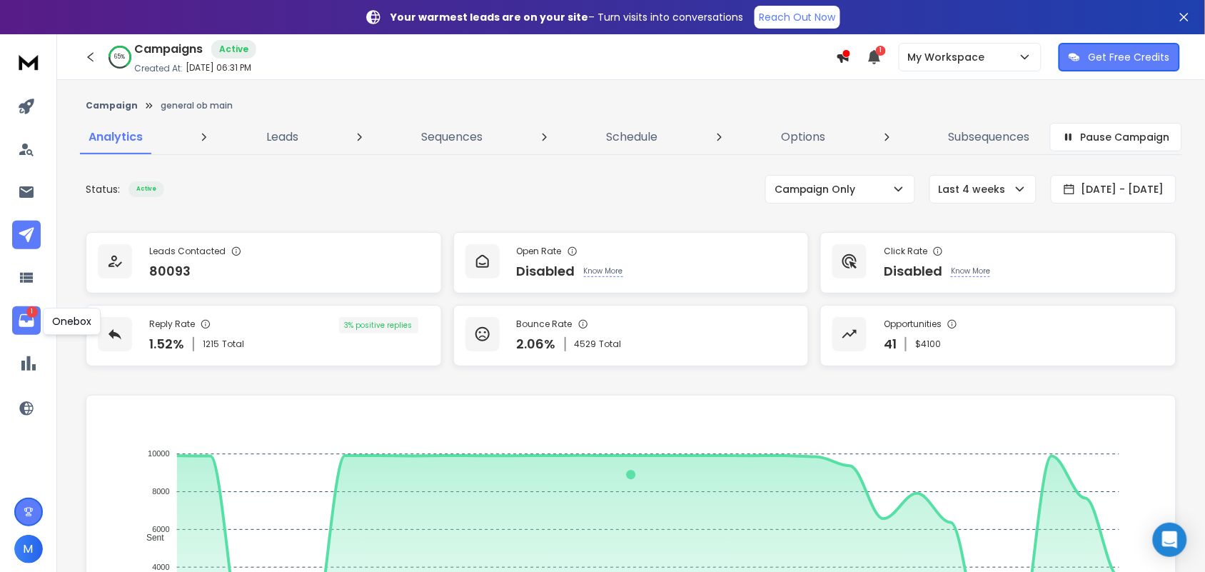
click at [30, 320] on icon at bounding box center [26, 320] width 17 height 17
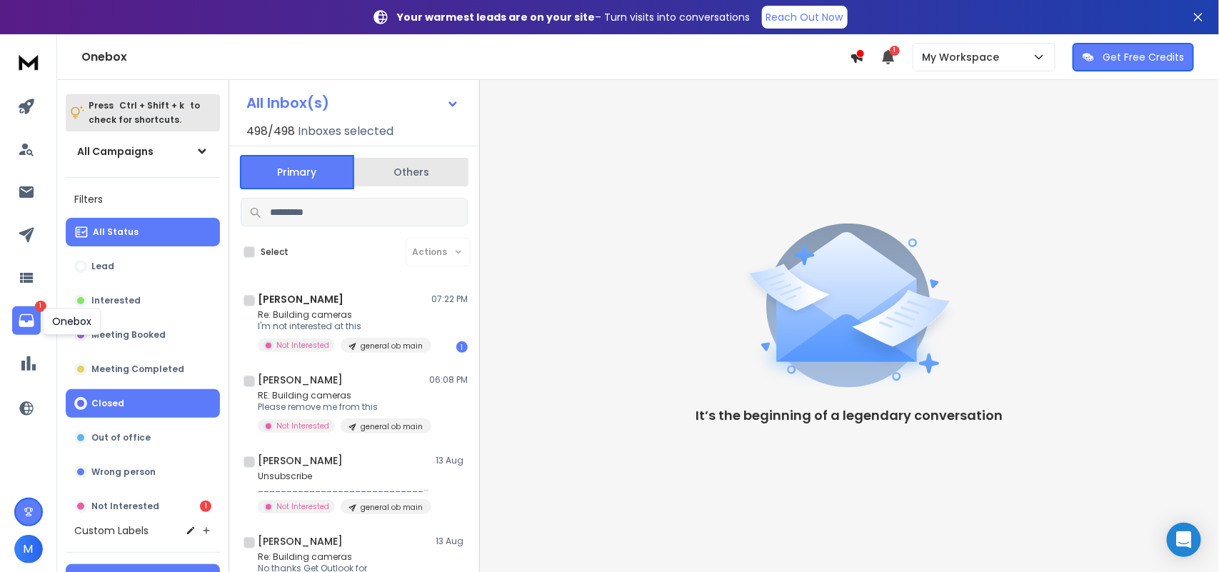
scroll to position [178, 0]
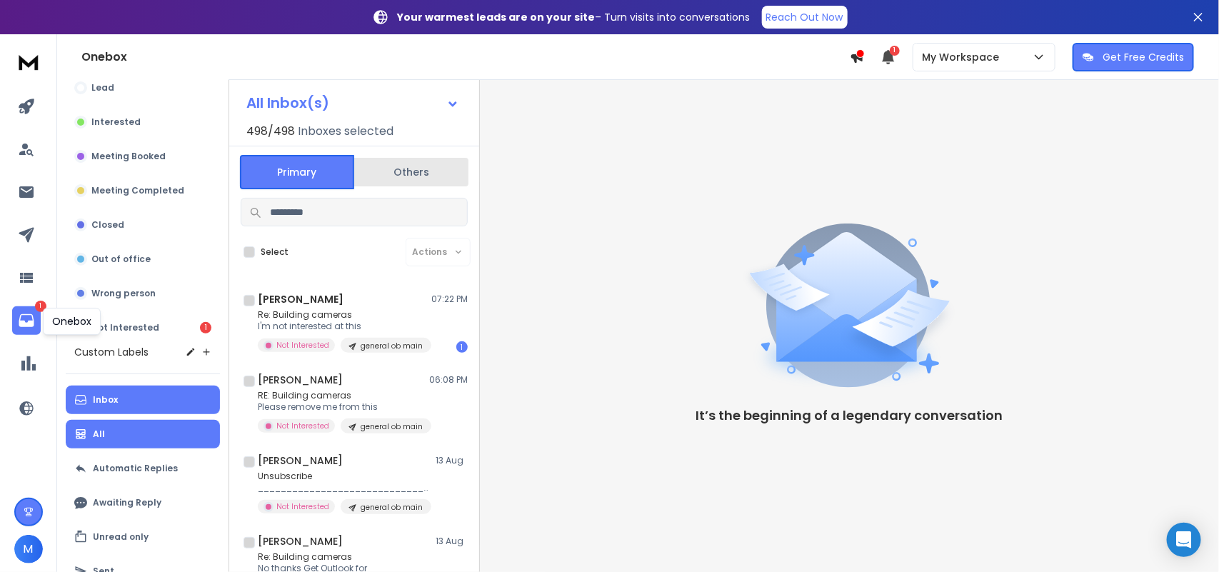
click at [111, 432] on button "All" at bounding box center [143, 434] width 154 height 29
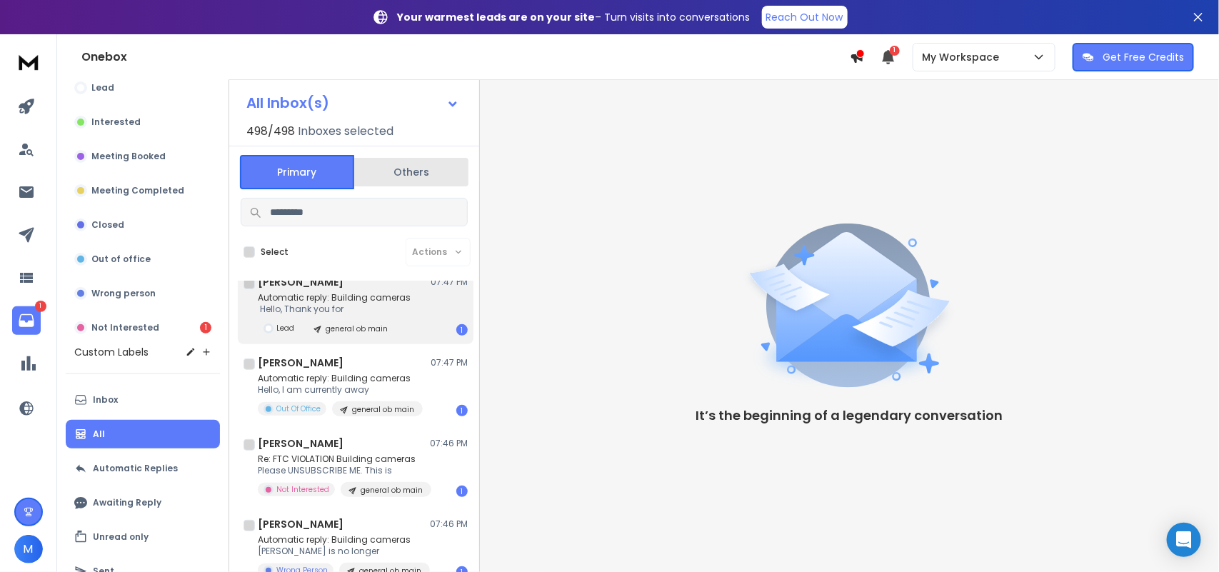
scroll to position [0, 0]
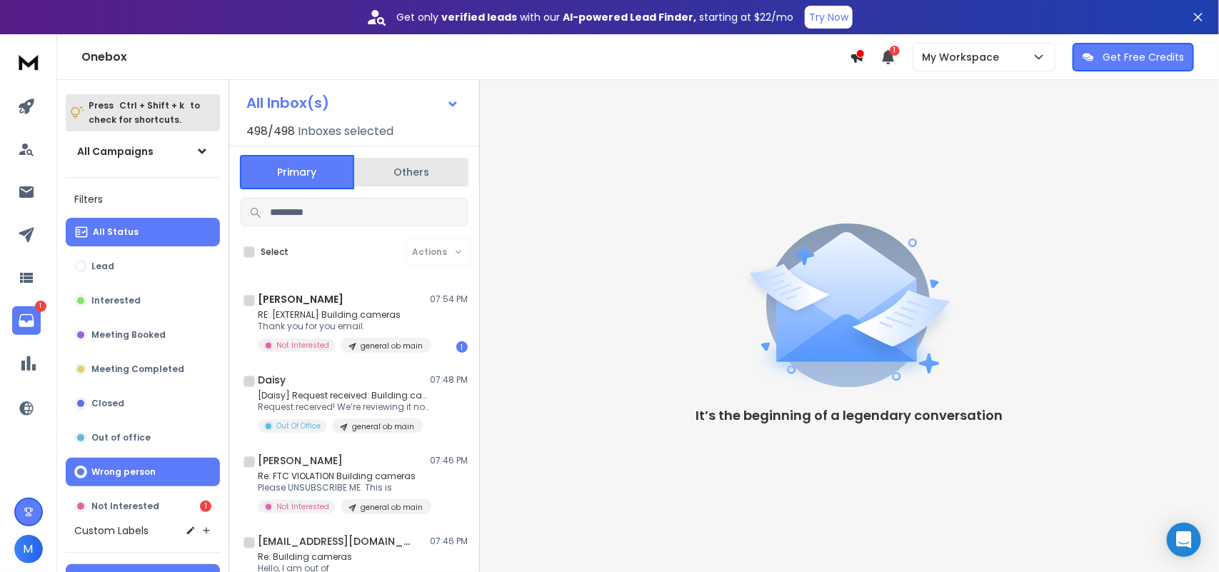
scroll to position [251, 0]
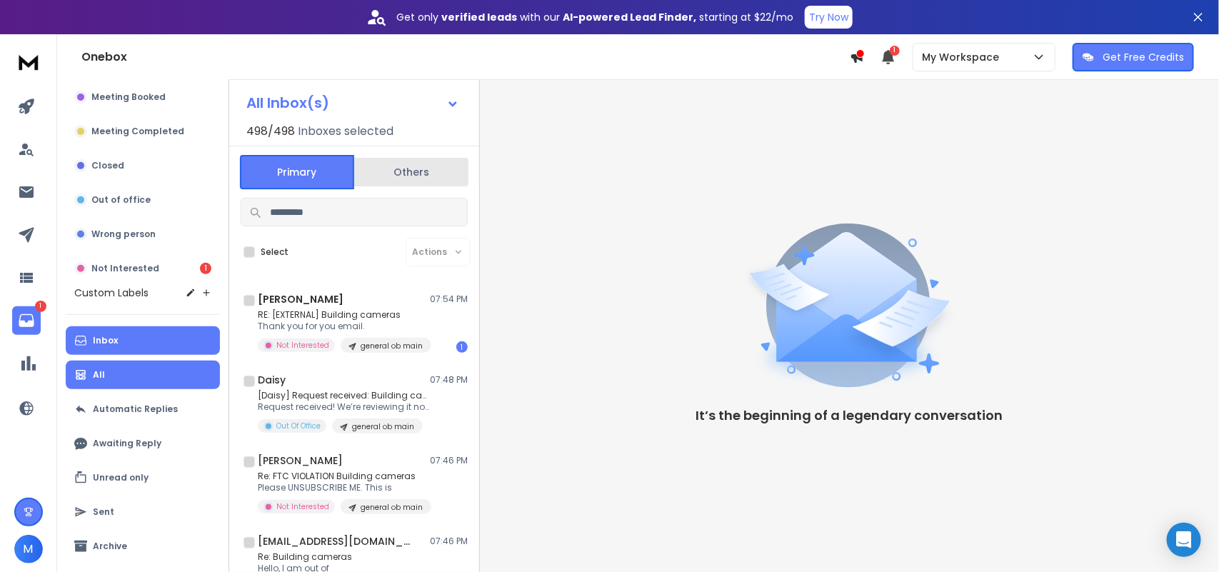
click at [90, 360] on button "All" at bounding box center [143, 374] width 154 height 29
